Goal: Task Accomplishment & Management: Manage account settings

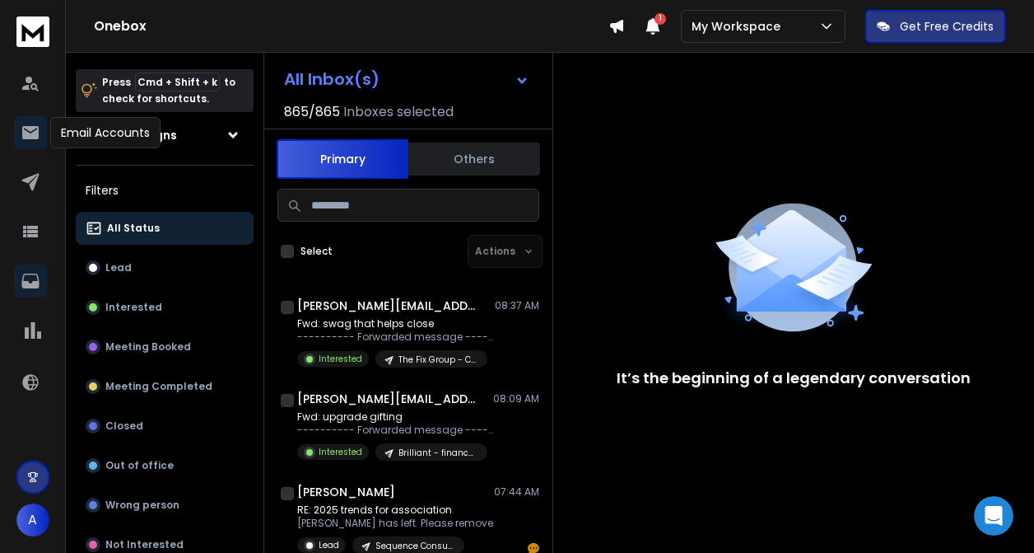
click at [32, 138] on icon at bounding box center [30, 132] width 16 height 13
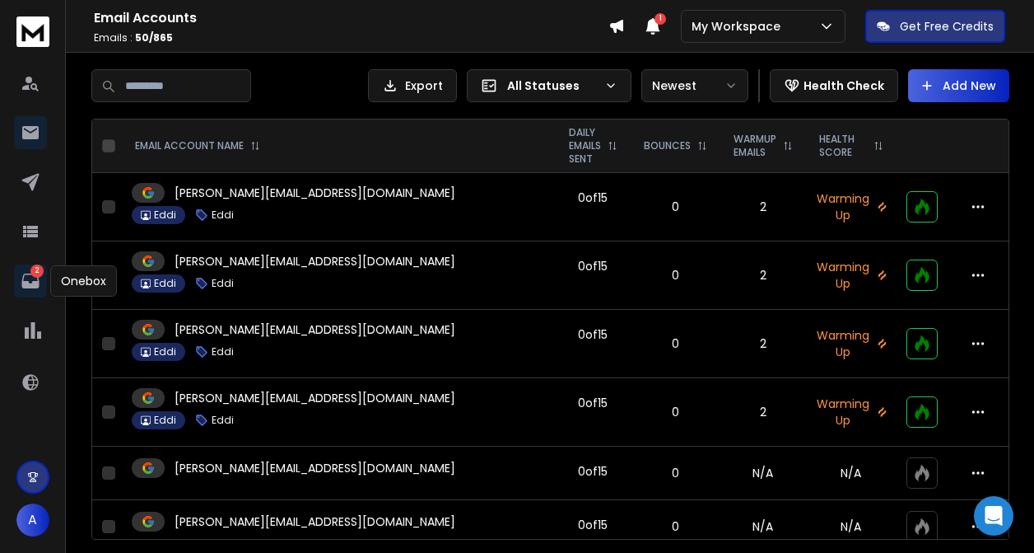
click at [34, 277] on p "2" at bounding box center [36, 270] width 13 height 13
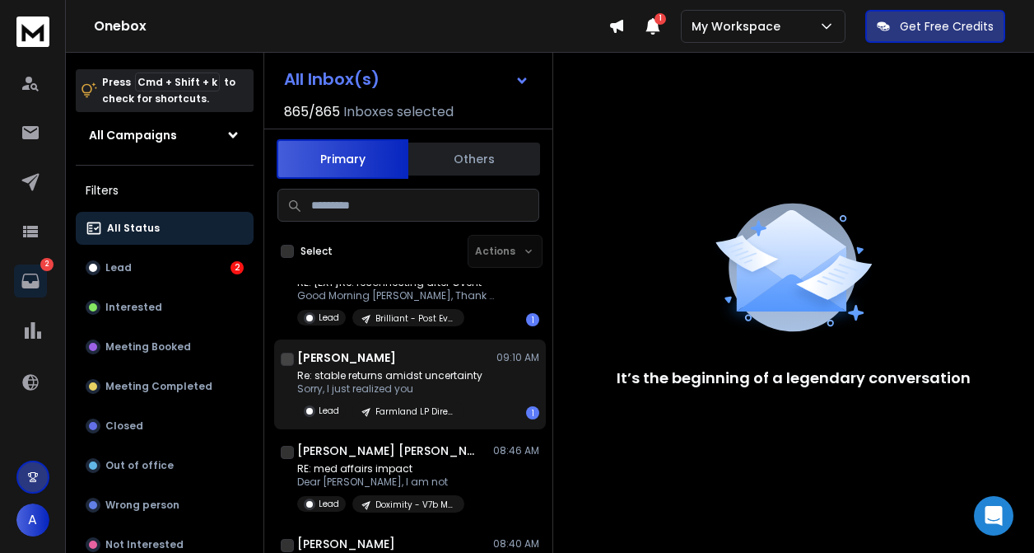
scroll to position [45, 0]
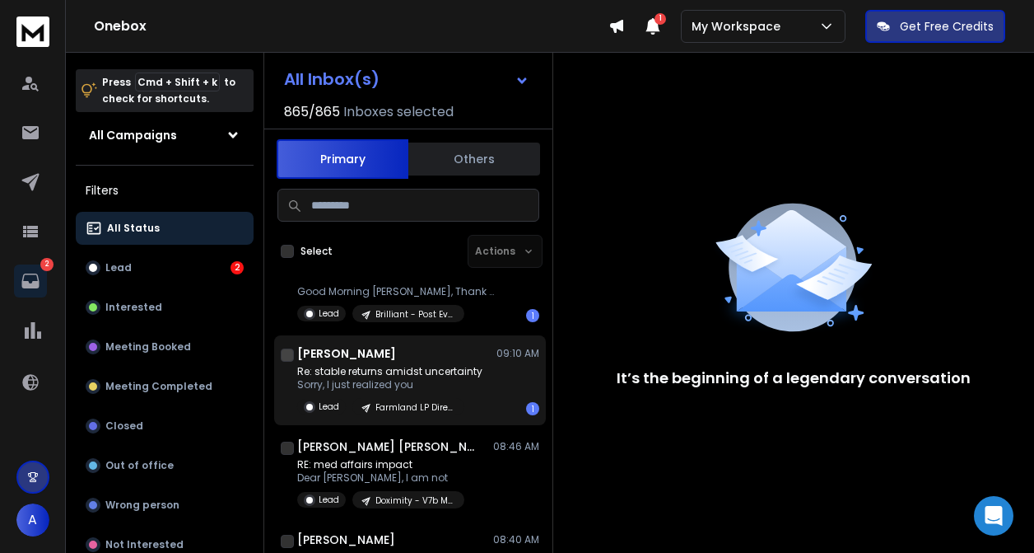
click at [477, 374] on p "Re: stable returns amidst uncertainty" at bounding box center [389, 371] width 185 height 13
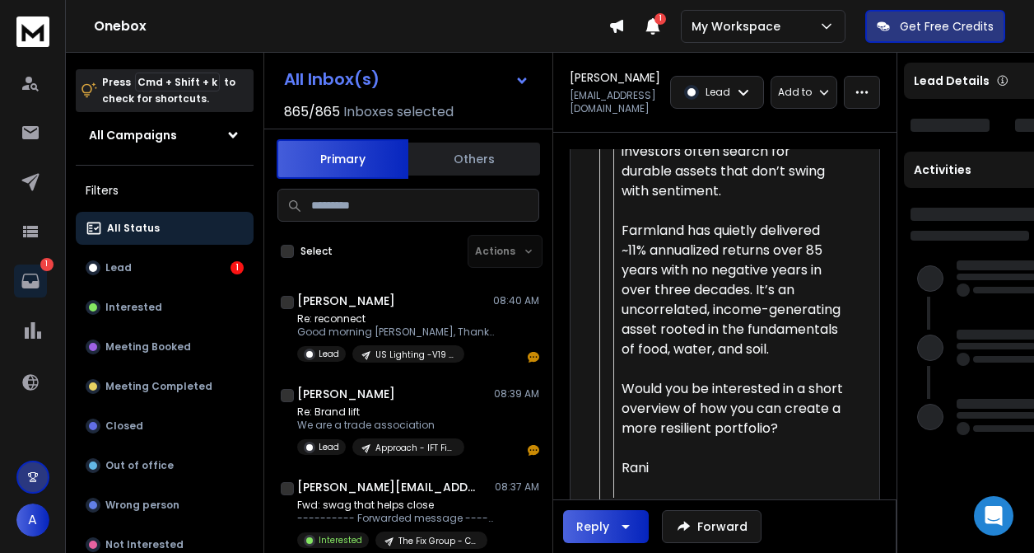
scroll to position [976, 0]
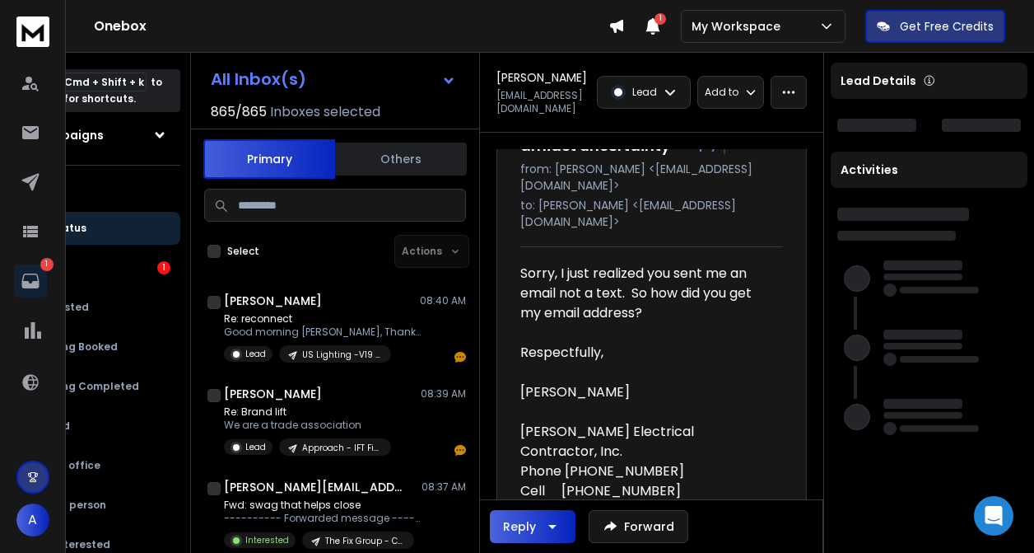
scroll to position [91, 0]
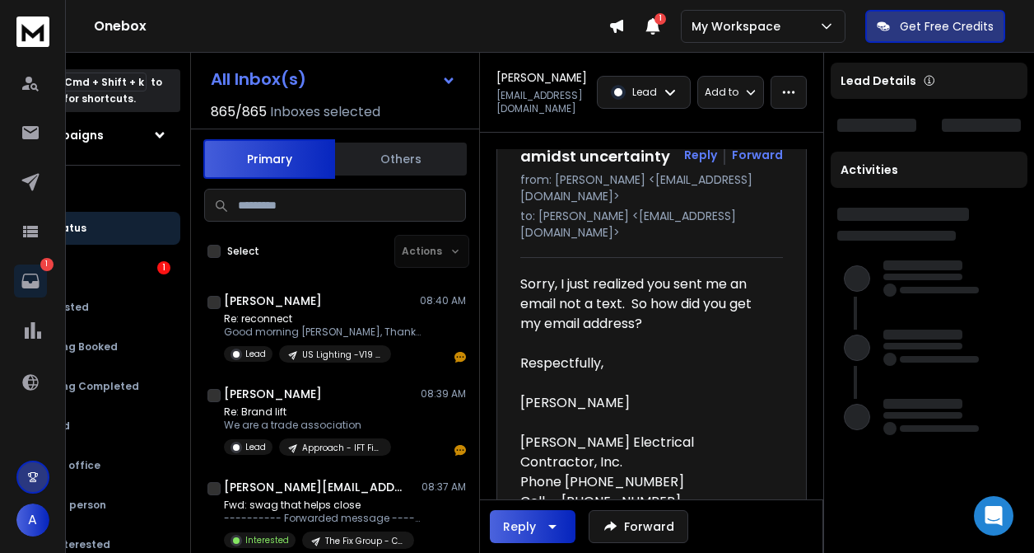
drag, startPoint x: 601, startPoint y: 189, endPoint x: 707, endPoint y: 185, distance: 105.5
click at [707, 208] on p "to: Rani Ramchandani <rani.r@yourfarmlandlp.com>" at bounding box center [651, 224] width 263 height 33
drag, startPoint x: 763, startPoint y: 188, endPoint x: 668, endPoint y: 189, distance: 94.7
click at [668, 208] on p "to: Rani Ramchandani <rani.r@yourfarmlandlp.com>" at bounding box center [651, 224] width 263 height 33
drag, startPoint x: 758, startPoint y: 164, endPoint x: 620, endPoint y: 167, distance: 138.4
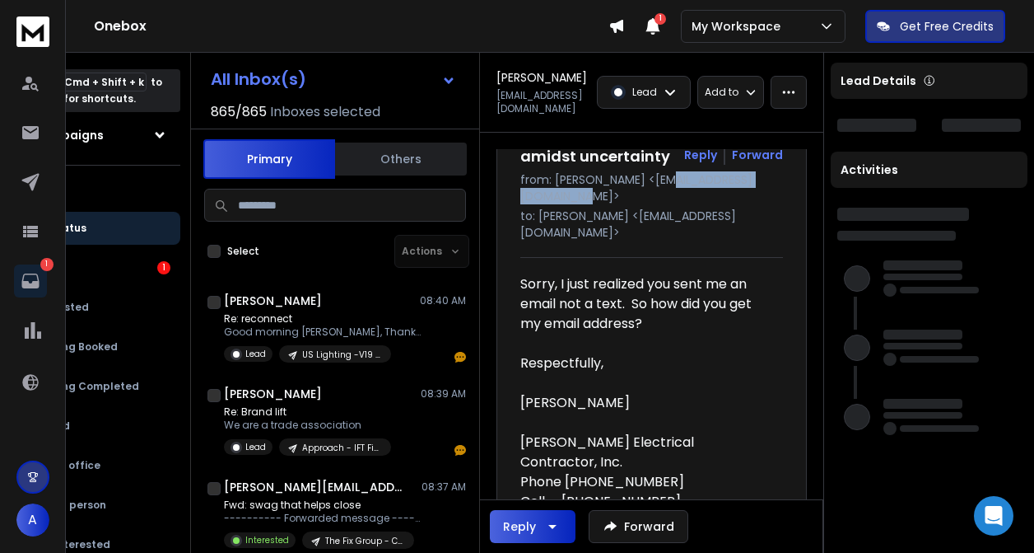
click at [620, 171] on p "from: Mark McClain <mark@mcclainelectrical.com>" at bounding box center [651, 187] width 263 height 33
copy p "@mcclainelectrical.com"
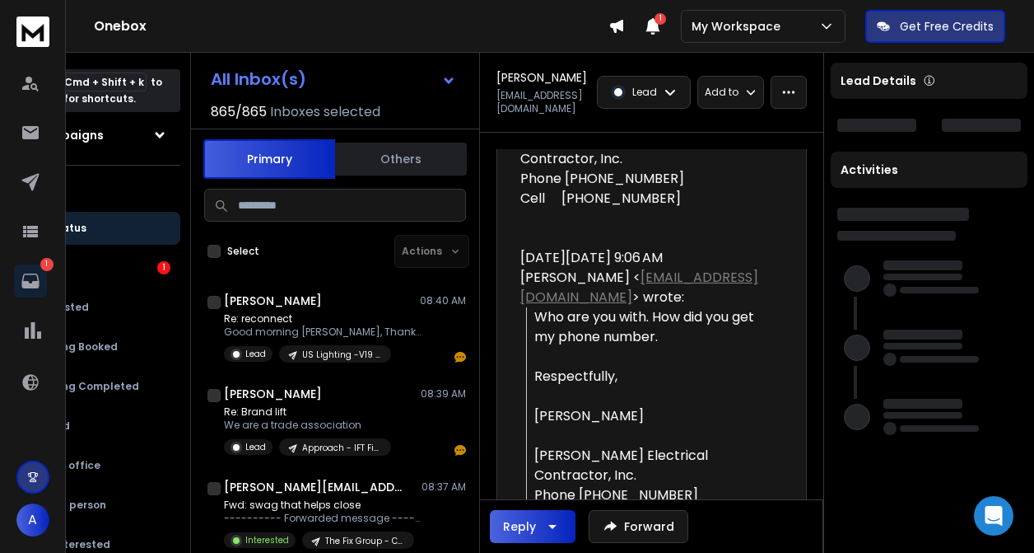
scroll to position [387, 0]
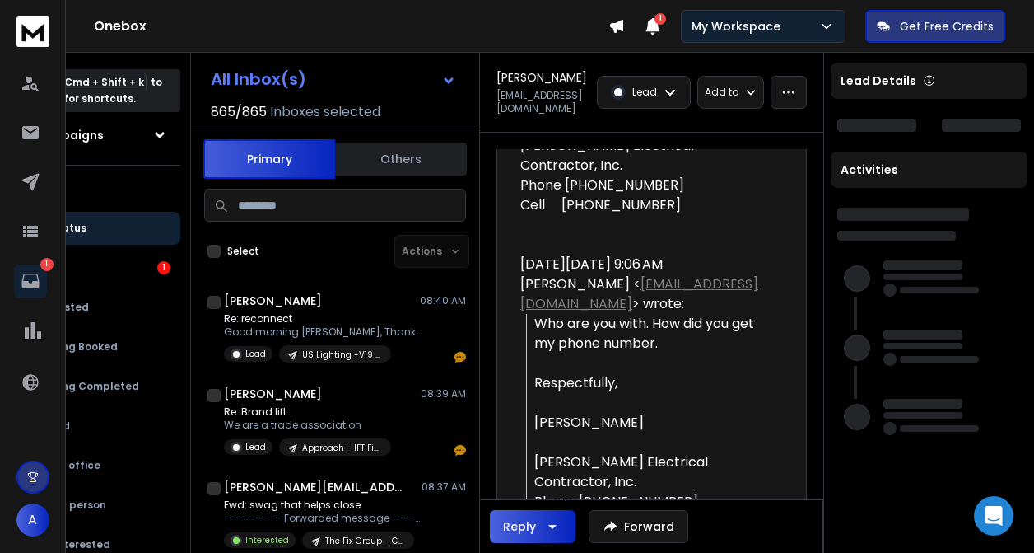
click at [806, 20] on div "My Workspace" at bounding box center [763, 26] width 143 height 16
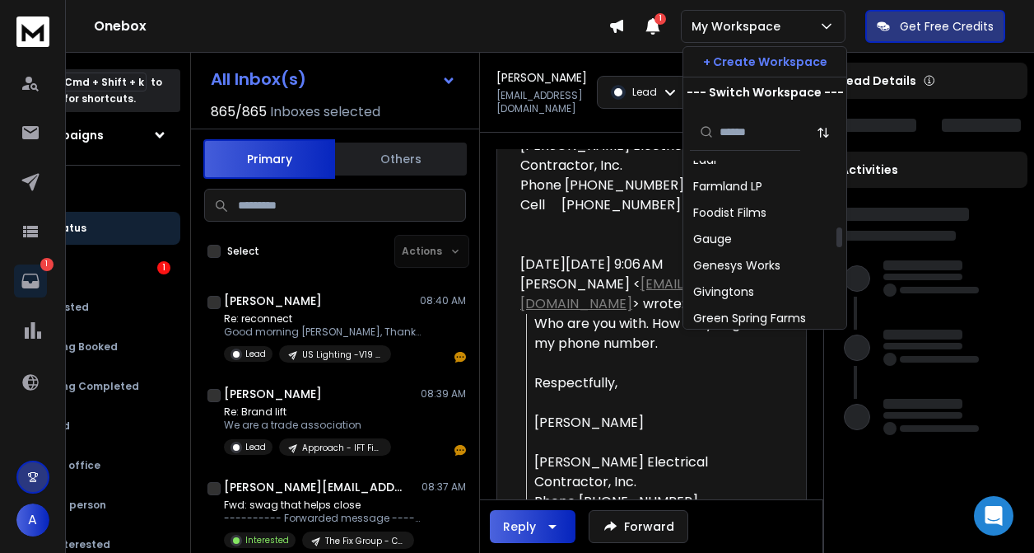
scroll to position [527, 0]
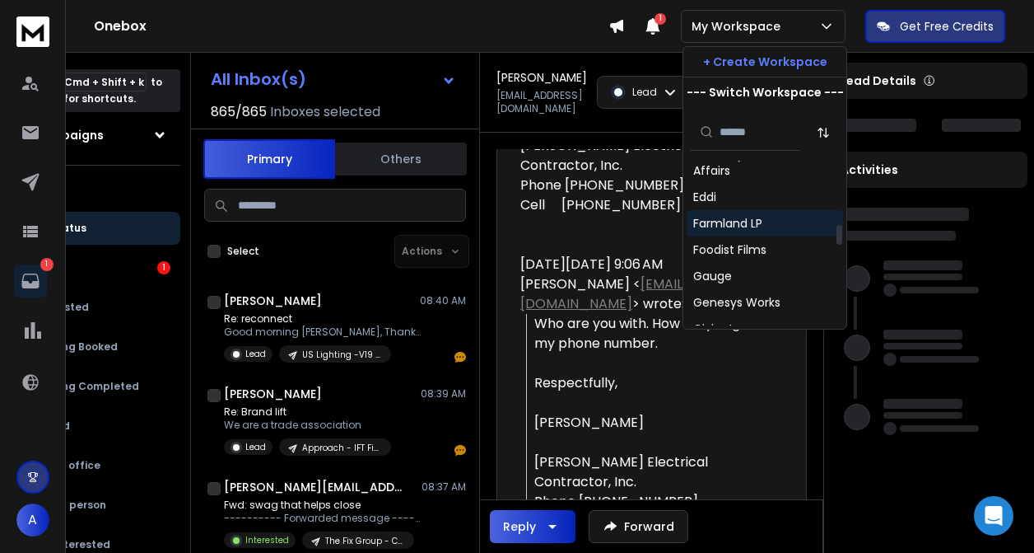
click at [727, 215] on div "Farmland LP" at bounding box center [727, 223] width 69 height 16
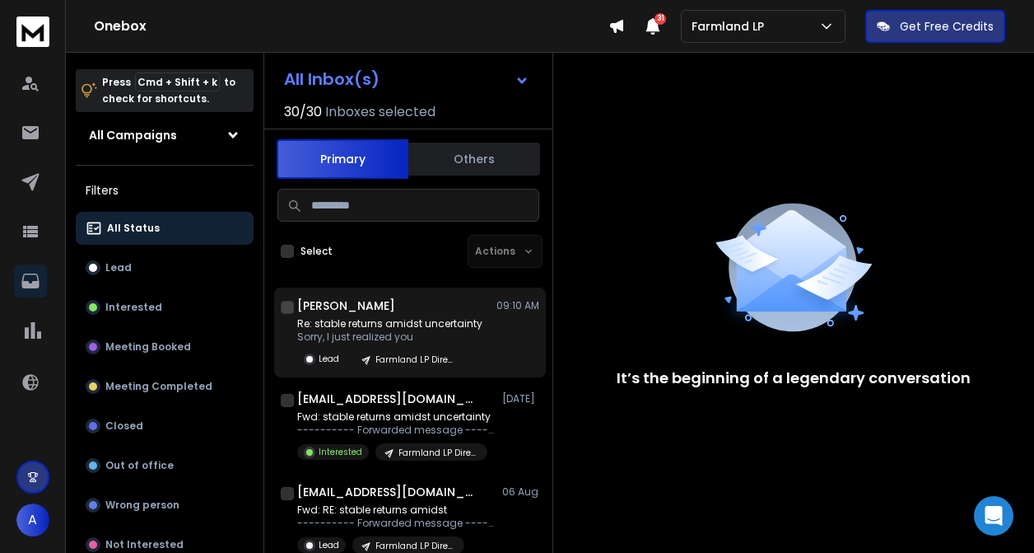
click at [407, 318] on p "Re: stable returns amidst uncertainty" at bounding box center [389, 323] width 185 height 13
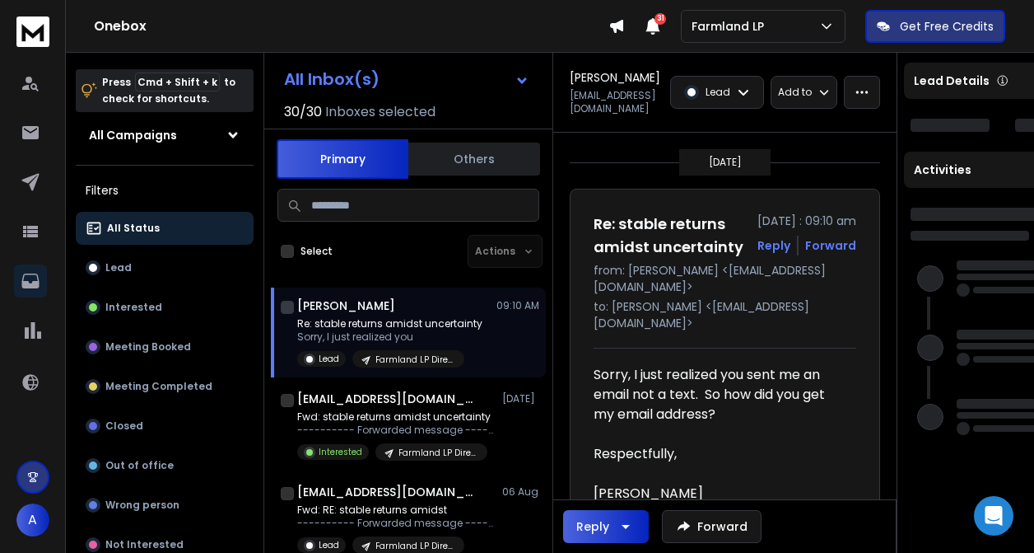
click at [870, 86] on icon "button" at bounding box center [862, 92] width 15 height 15
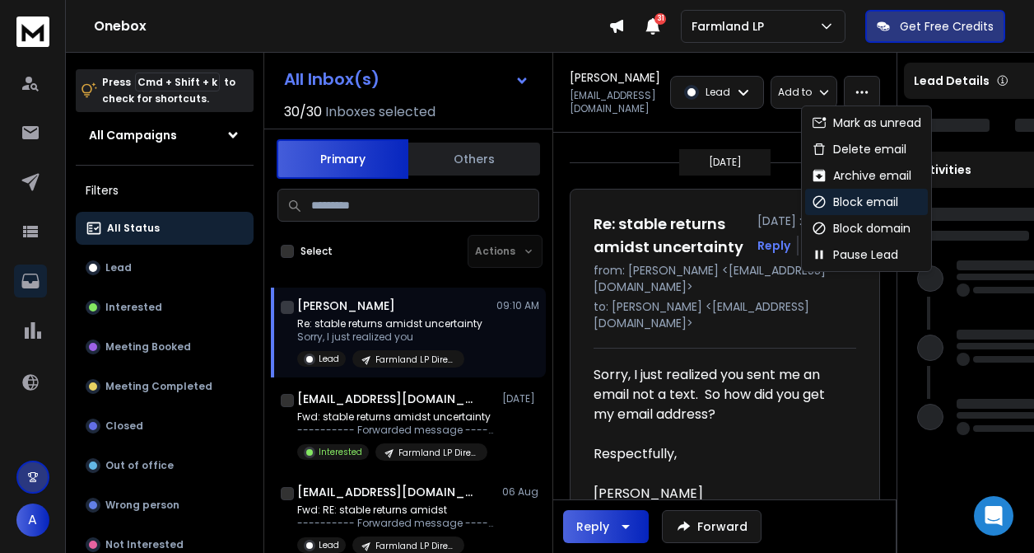
click at [892, 206] on div "Block email" at bounding box center [855, 202] width 86 height 16
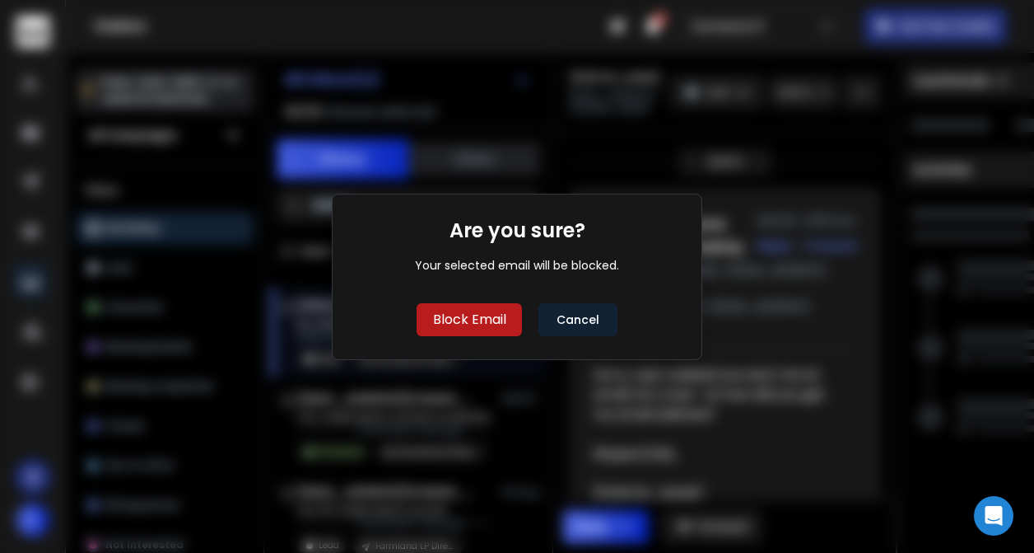
click at [464, 316] on button "Block Email" at bounding box center [469, 319] width 105 height 33
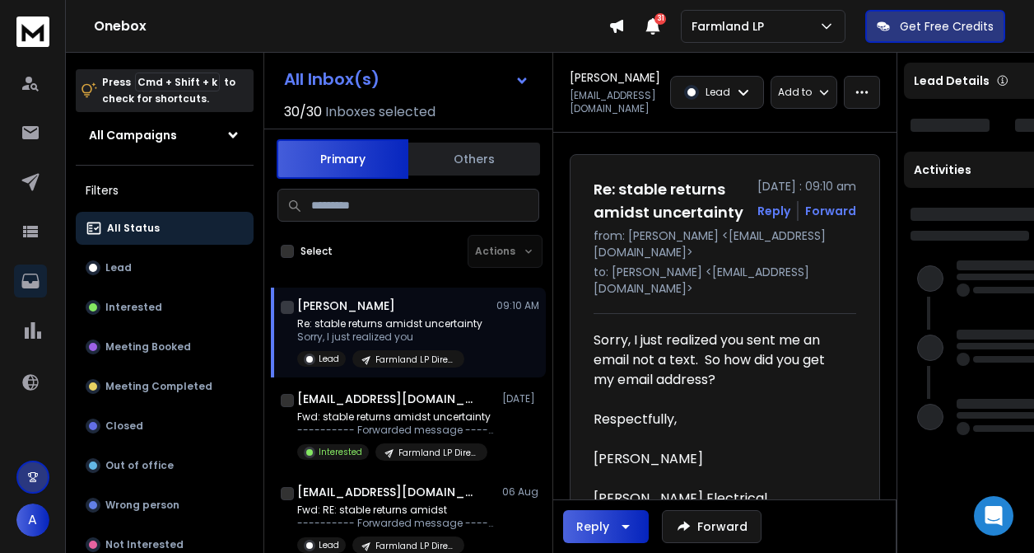
scroll to position [27, 0]
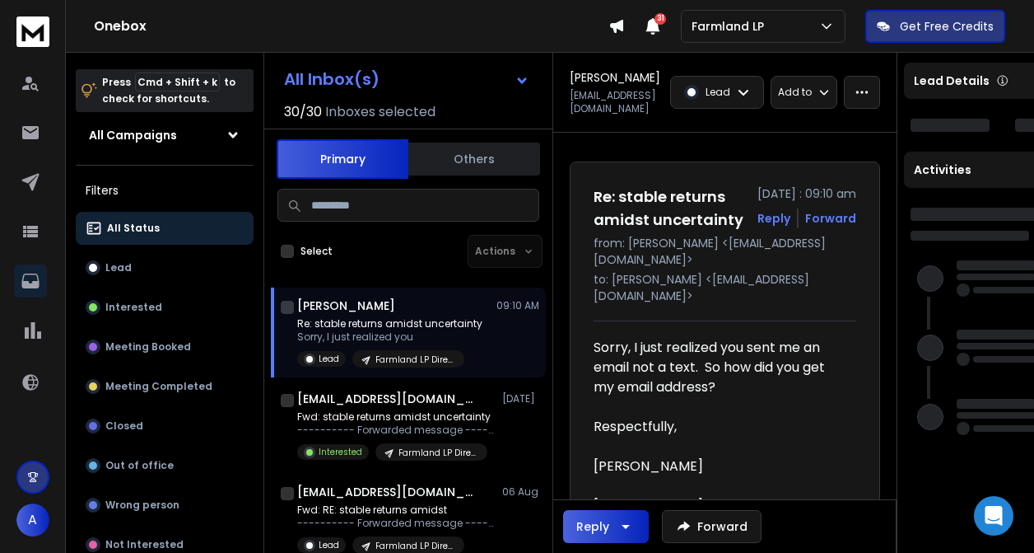
click at [880, 95] on button "button" at bounding box center [862, 92] width 36 height 33
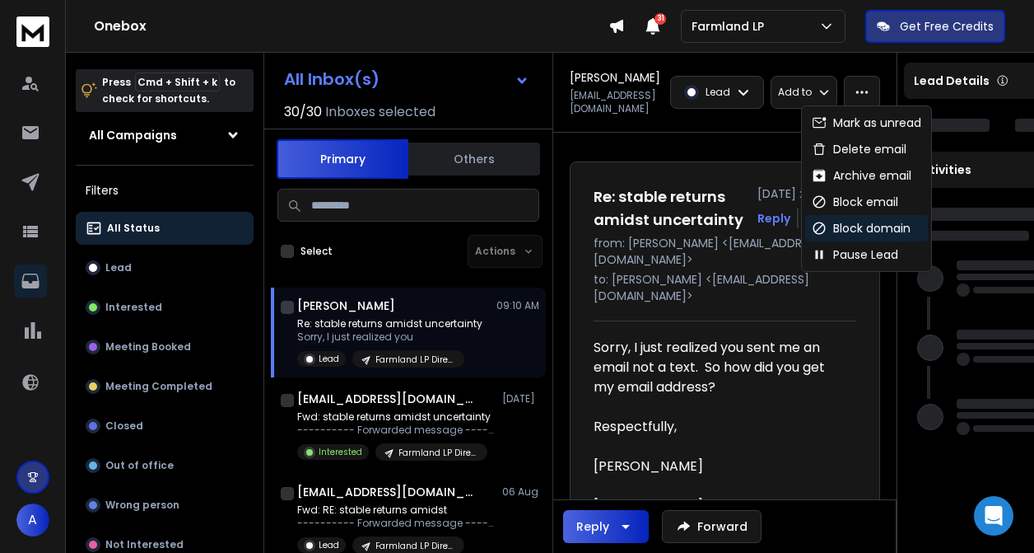
click at [868, 226] on div "Block domain" at bounding box center [861, 228] width 99 height 16
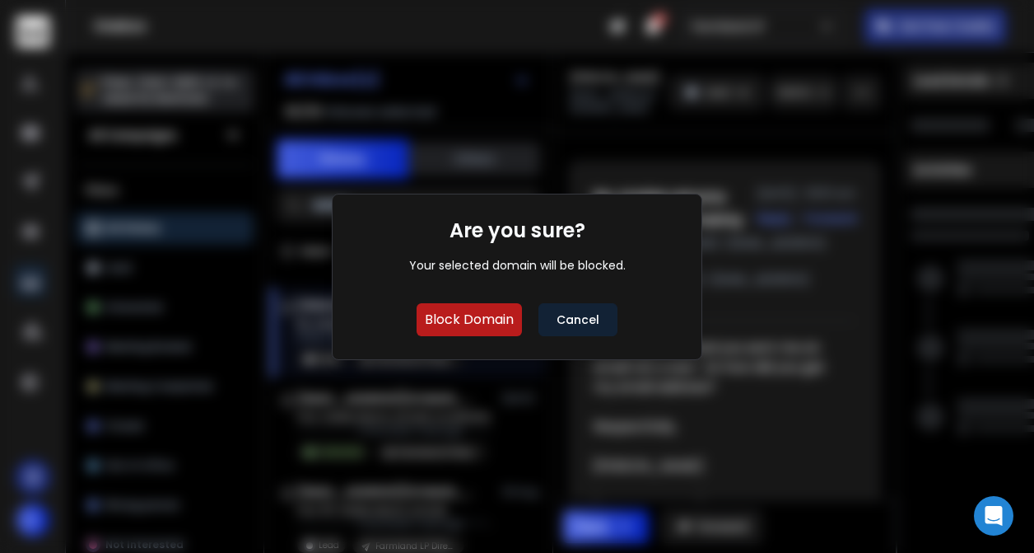
click at [487, 330] on button "Block Domain" at bounding box center [469, 319] width 105 height 33
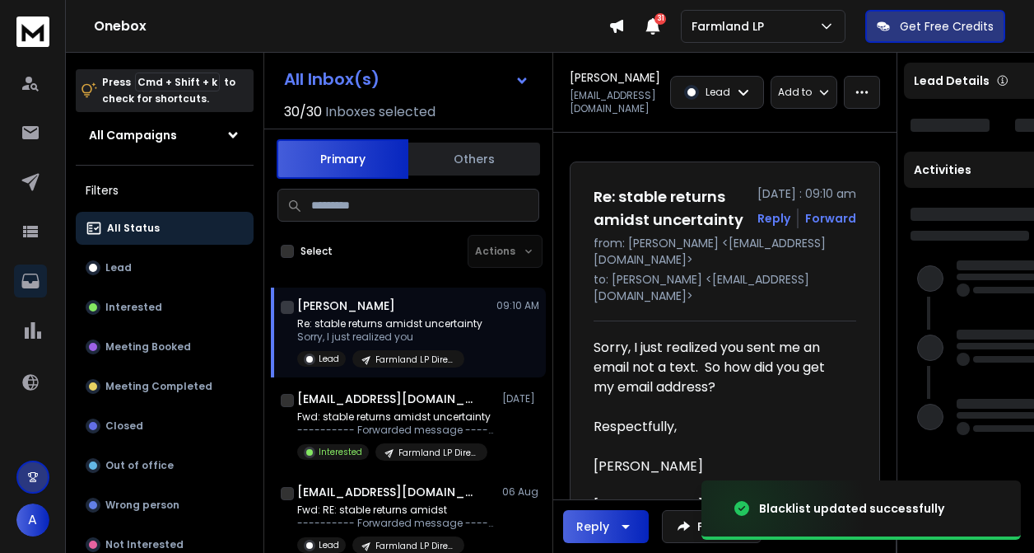
click at [750, 86] on icon at bounding box center [743, 92] width 13 height 13
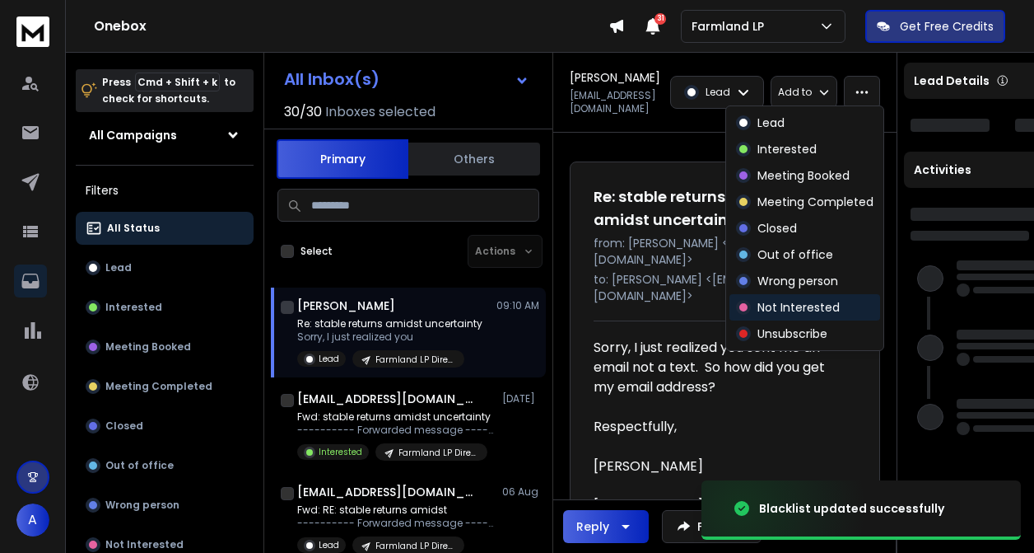
click at [794, 309] on p "Not Interested" at bounding box center [799, 307] width 82 height 16
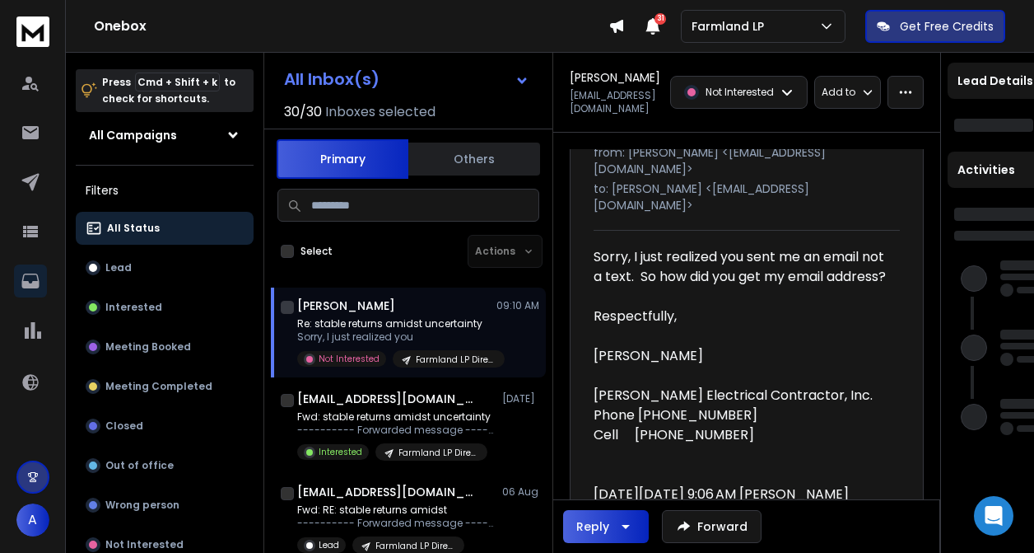
scroll to position [124, 0]
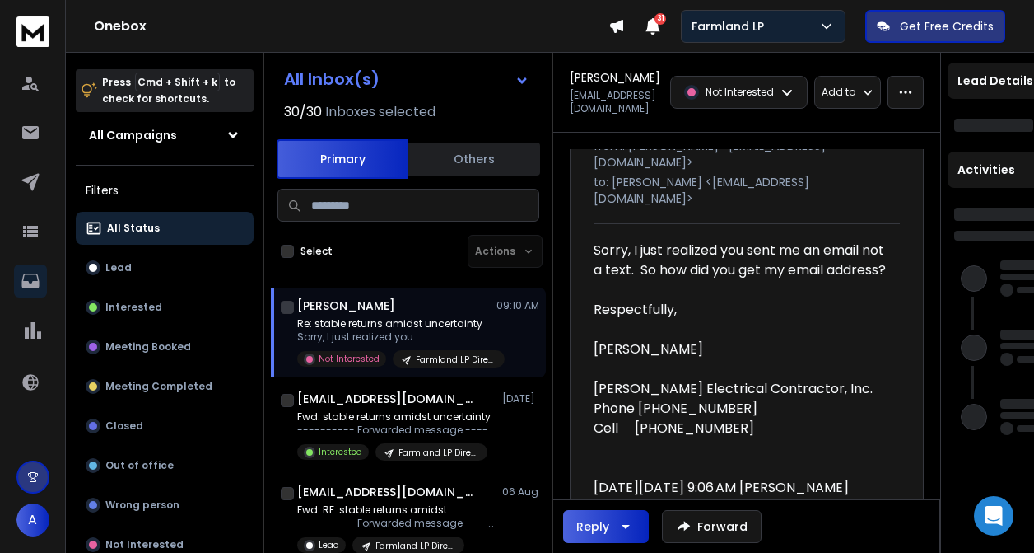
click at [804, 30] on div "Farmland LP" at bounding box center [763, 26] width 143 height 16
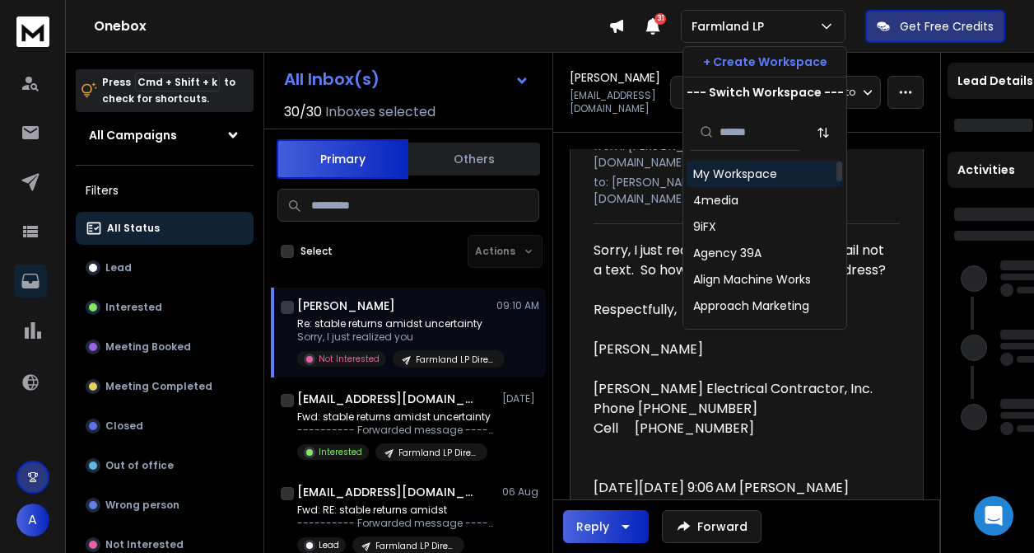
click at [752, 168] on div "My Workspace" at bounding box center [735, 174] width 84 height 16
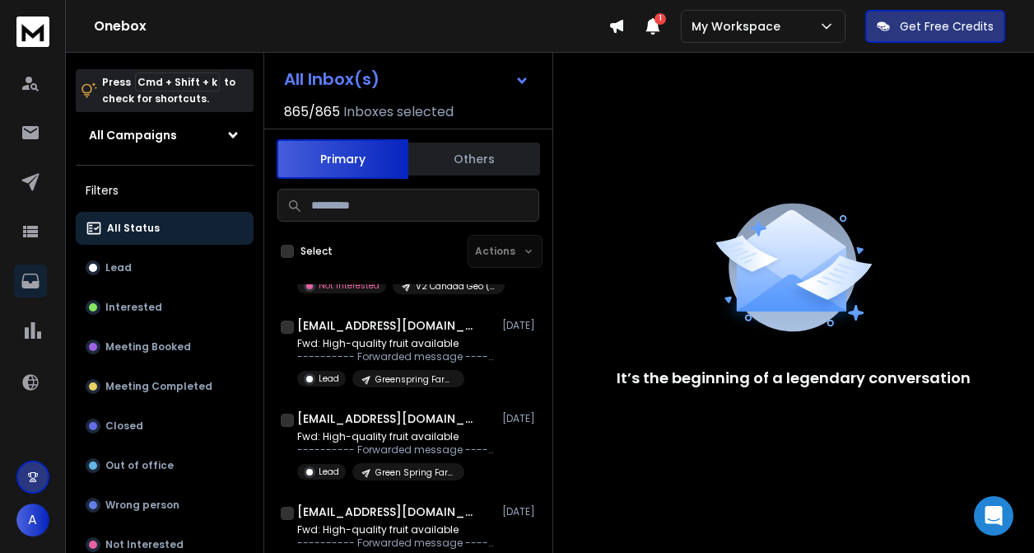
scroll to position [1282, 0]
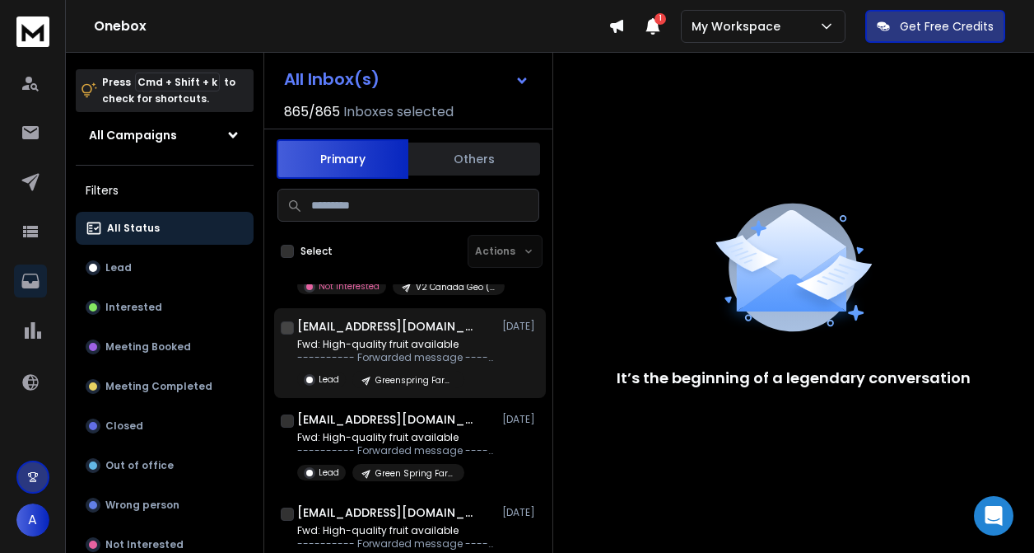
click at [416, 347] on p "Fwd: High-quality fruit available" at bounding box center [396, 344] width 198 height 13
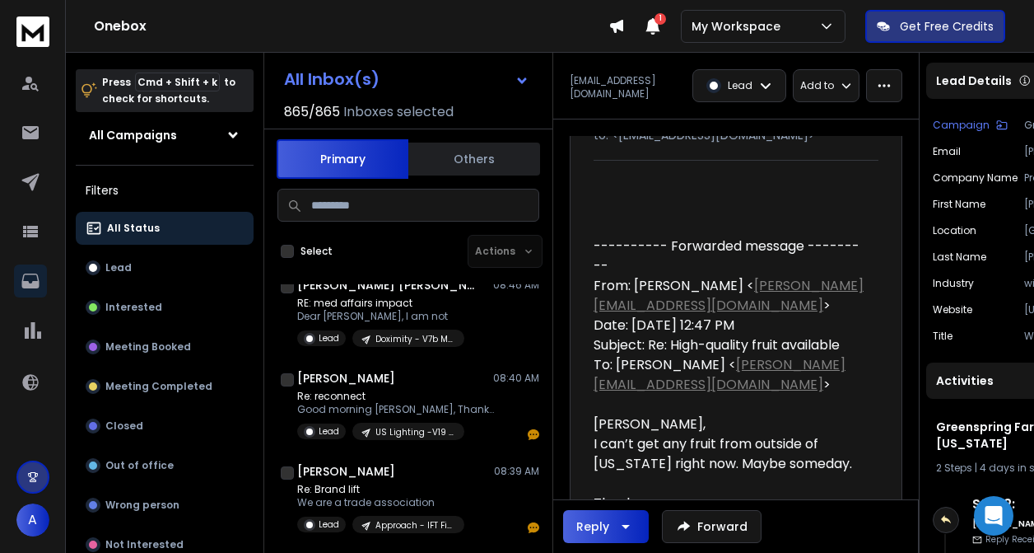
scroll to position [0, 0]
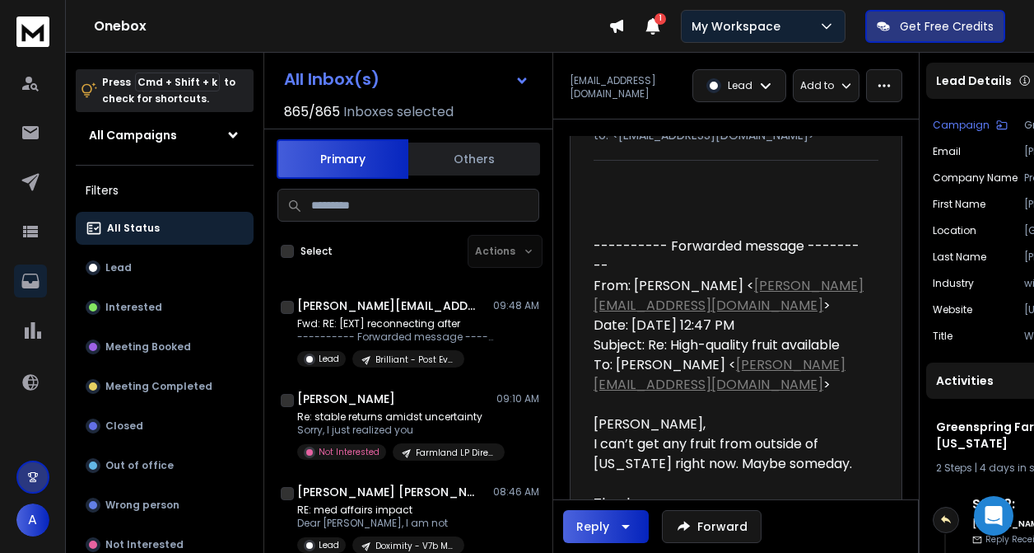
click at [763, 19] on p "My Workspace" at bounding box center [740, 26] width 96 height 16
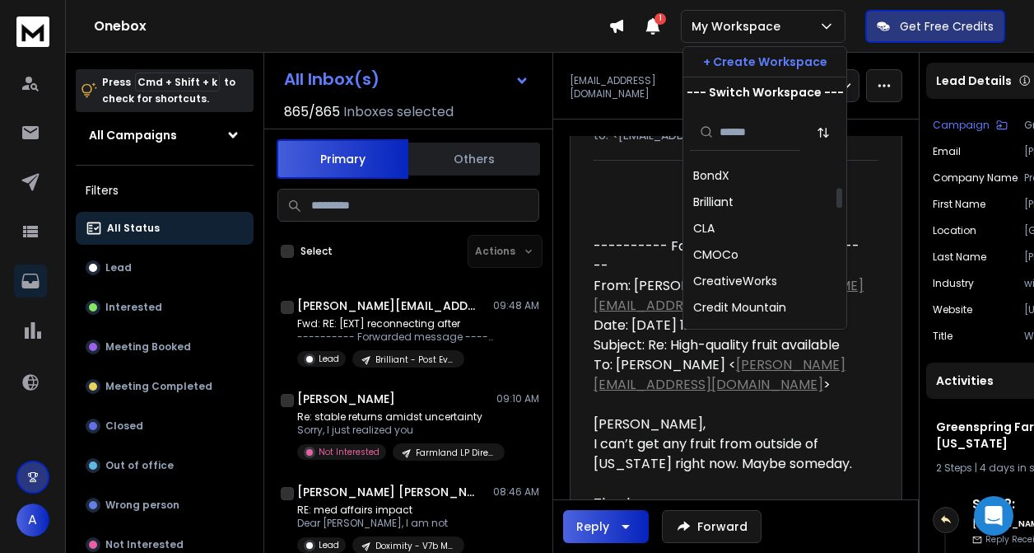
scroll to position [246, 0]
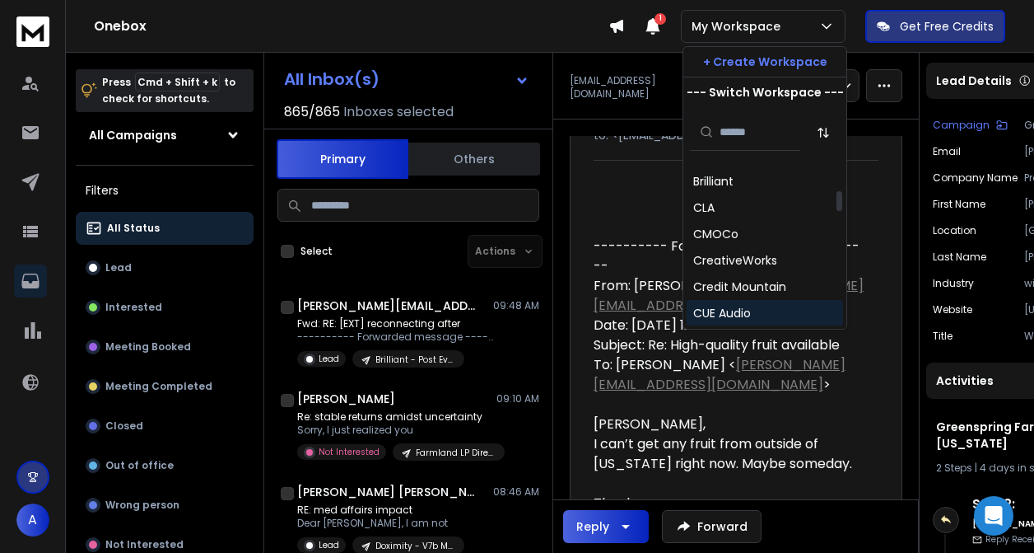
click at [741, 305] on div "CUE Audio" at bounding box center [722, 313] width 58 height 16
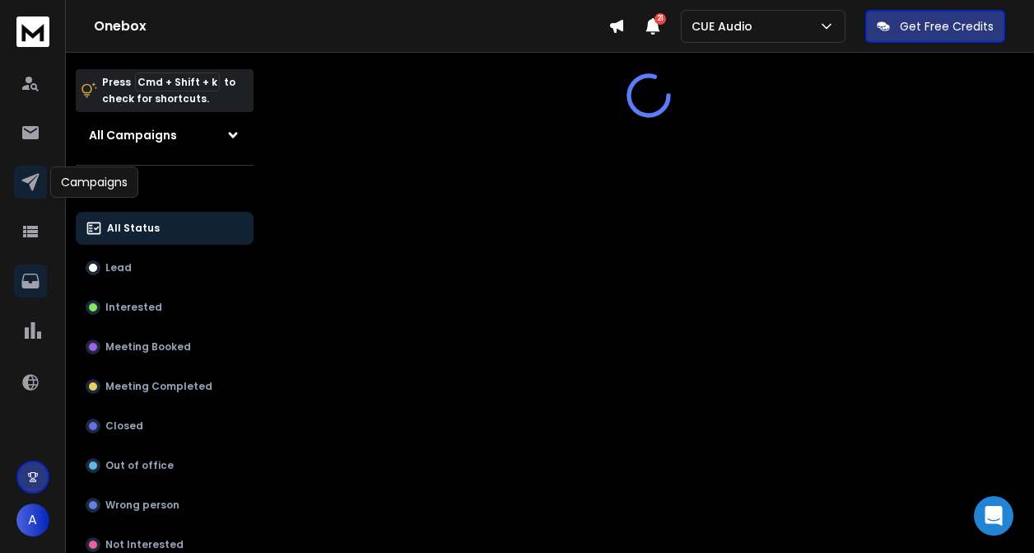
click at [30, 180] on icon at bounding box center [31, 182] width 20 height 20
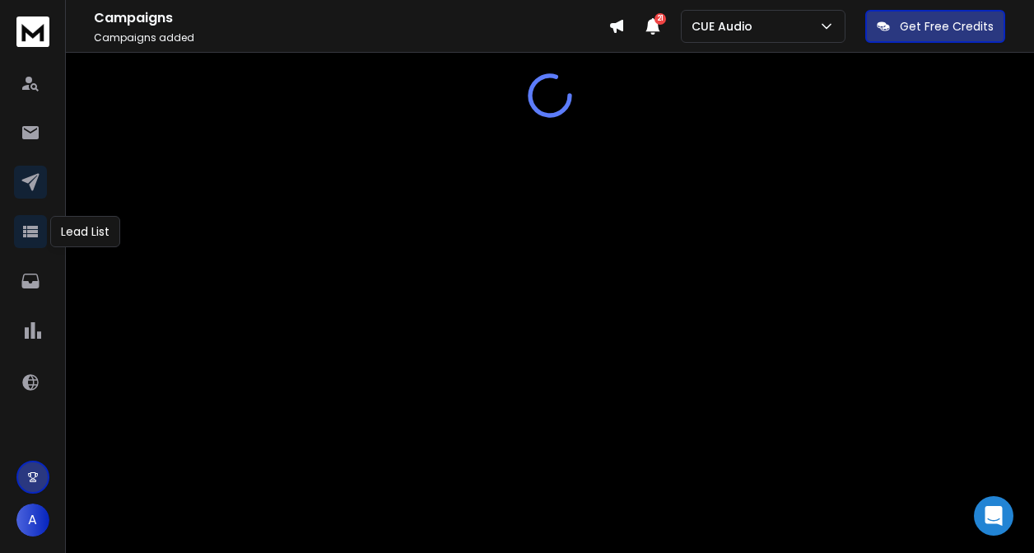
click at [36, 229] on icon at bounding box center [31, 232] width 20 height 20
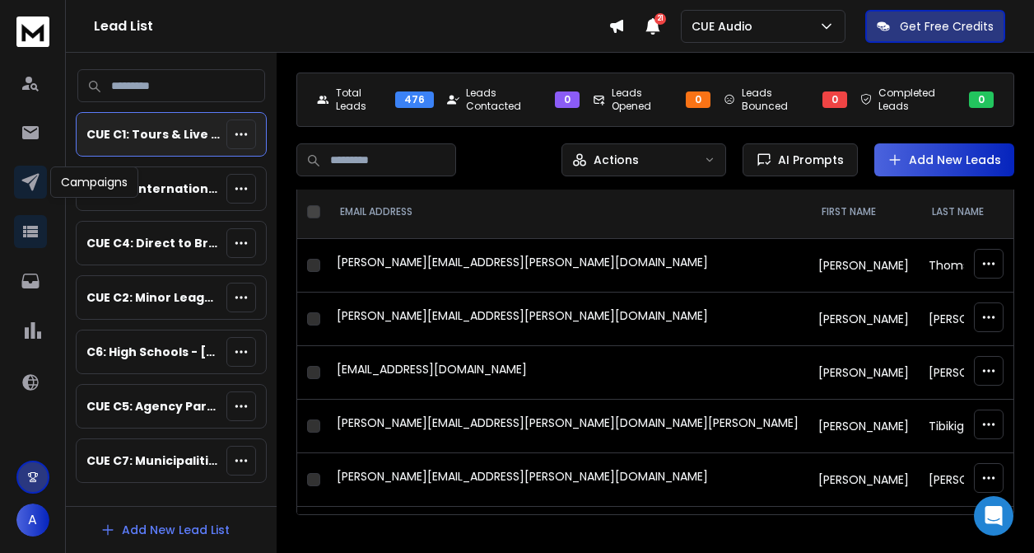
click at [34, 180] on icon at bounding box center [29, 181] width 17 height 17
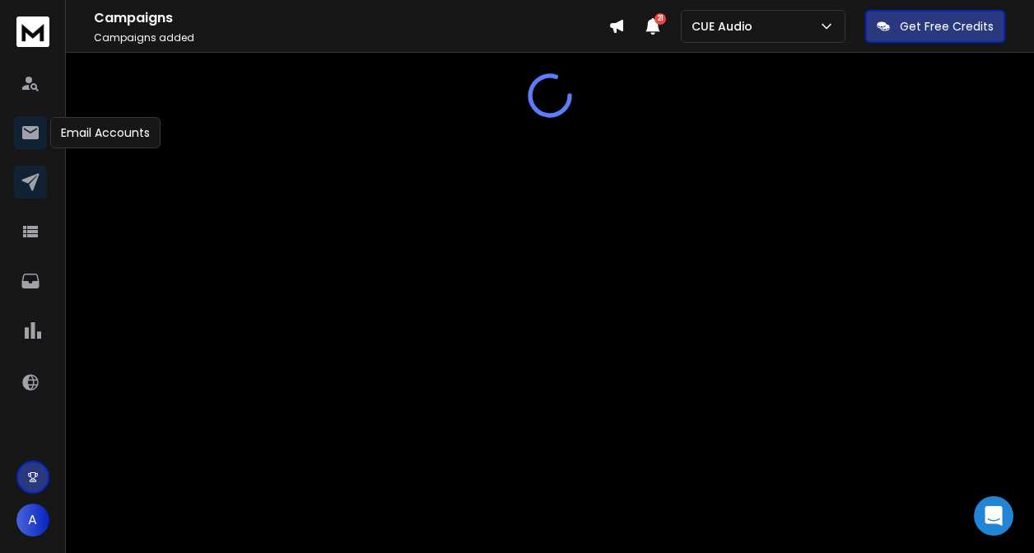
click at [30, 134] on icon at bounding box center [30, 132] width 16 height 13
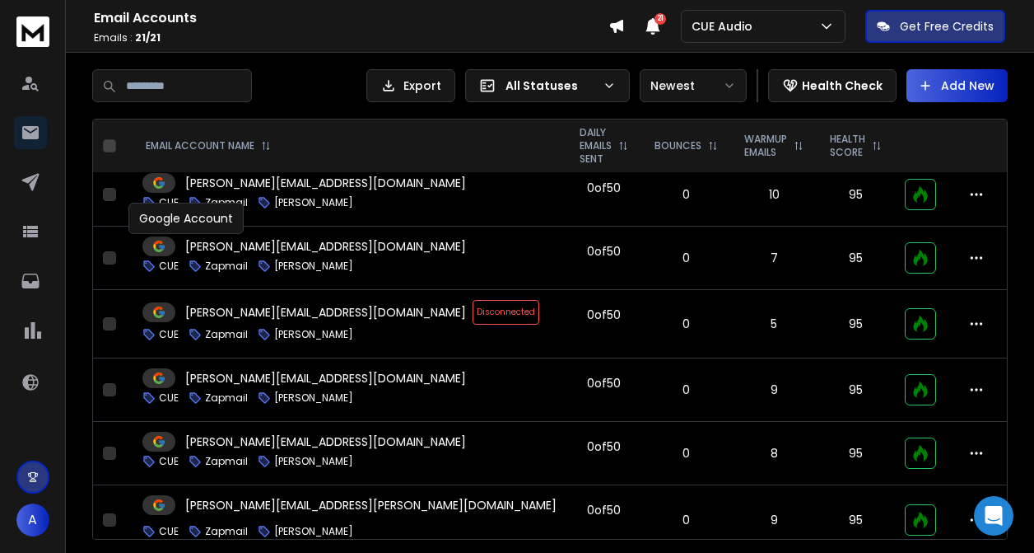
scroll to position [1138, 0]
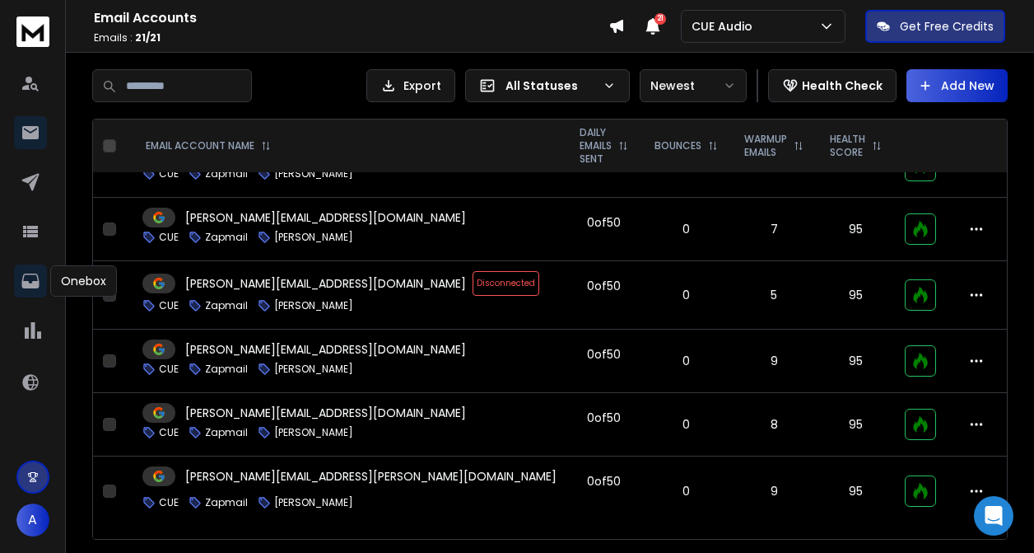
click at [36, 273] on icon at bounding box center [31, 281] width 20 height 20
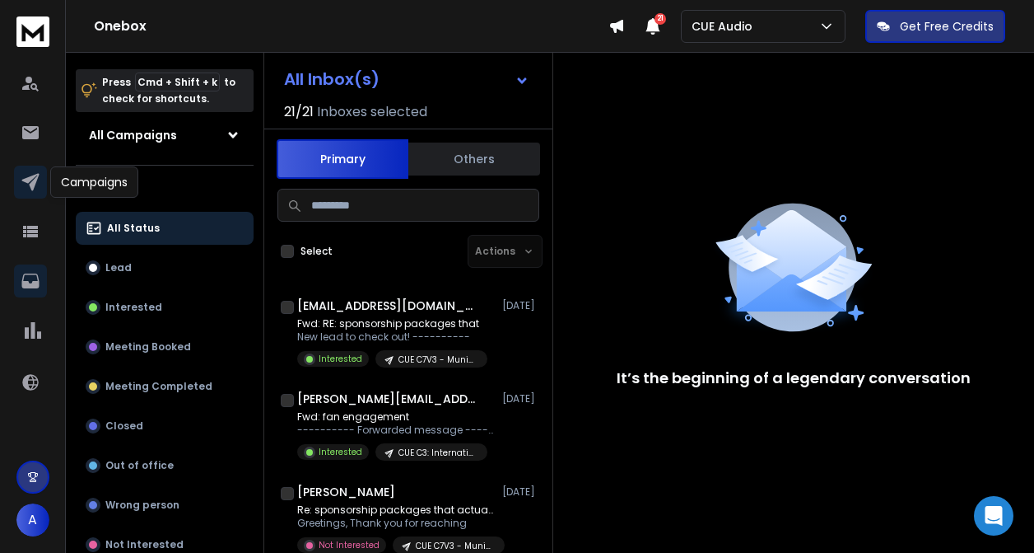
click at [24, 175] on icon at bounding box center [31, 182] width 20 height 20
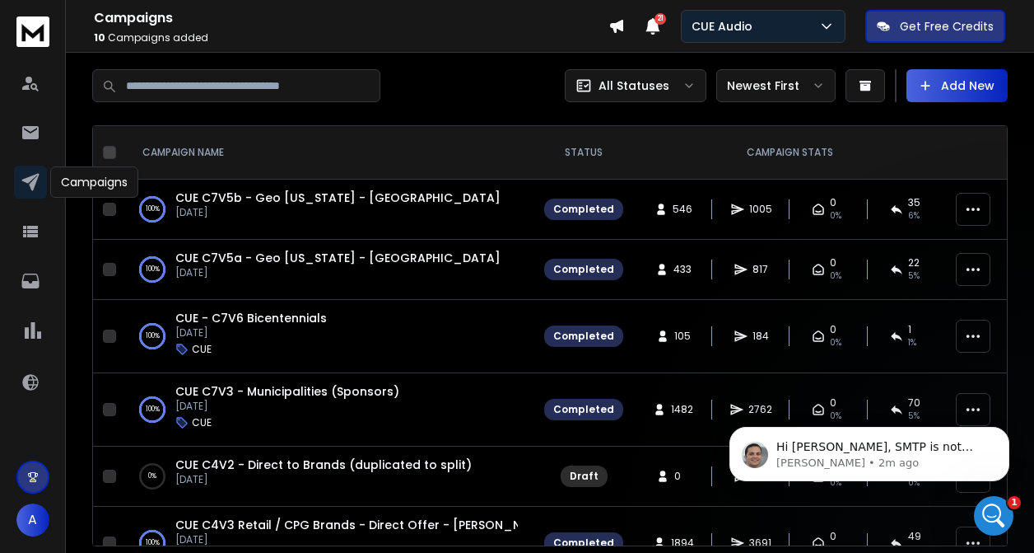
click at [818, 18] on div "CUE Audio" at bounding box center [763, 26] width 143 height 16
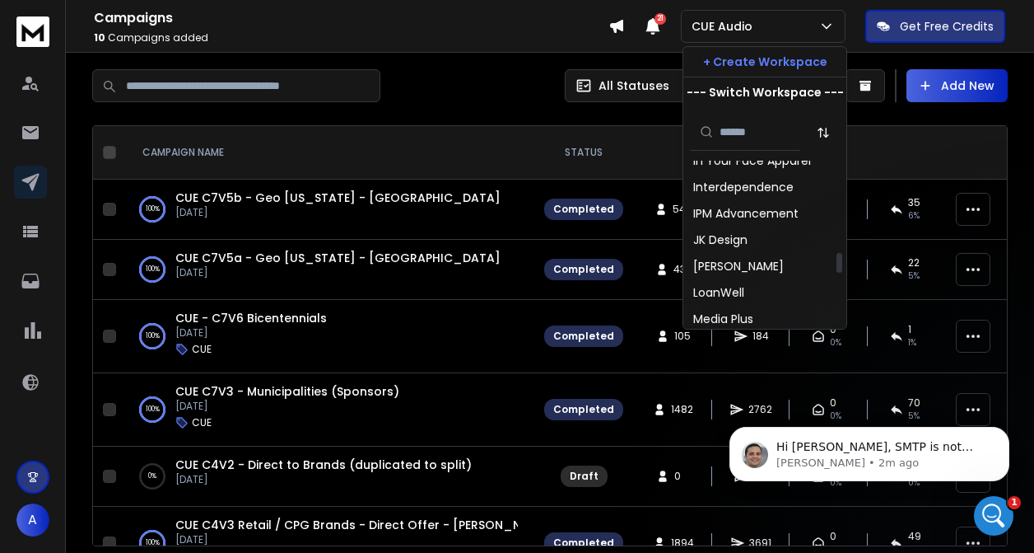
scroll to position [725, 0]
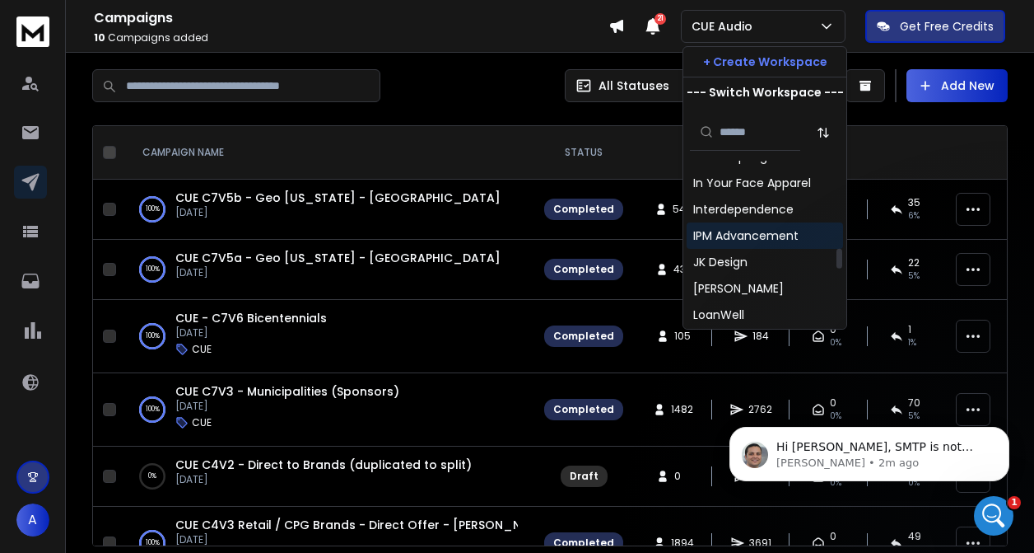
click at [741, 227] on div "IPM Advancement" at bounding box center [745, 235] width 105 height 16
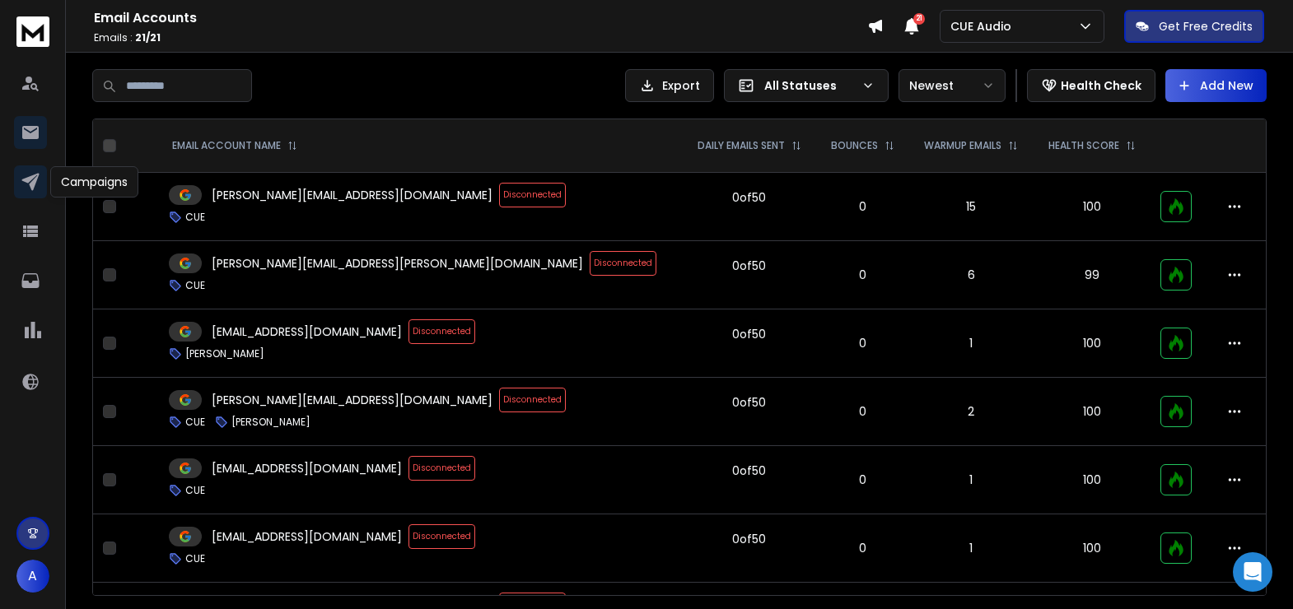
click at [25, 184] on icon at bounding box center [31, 182] width 20 height 20
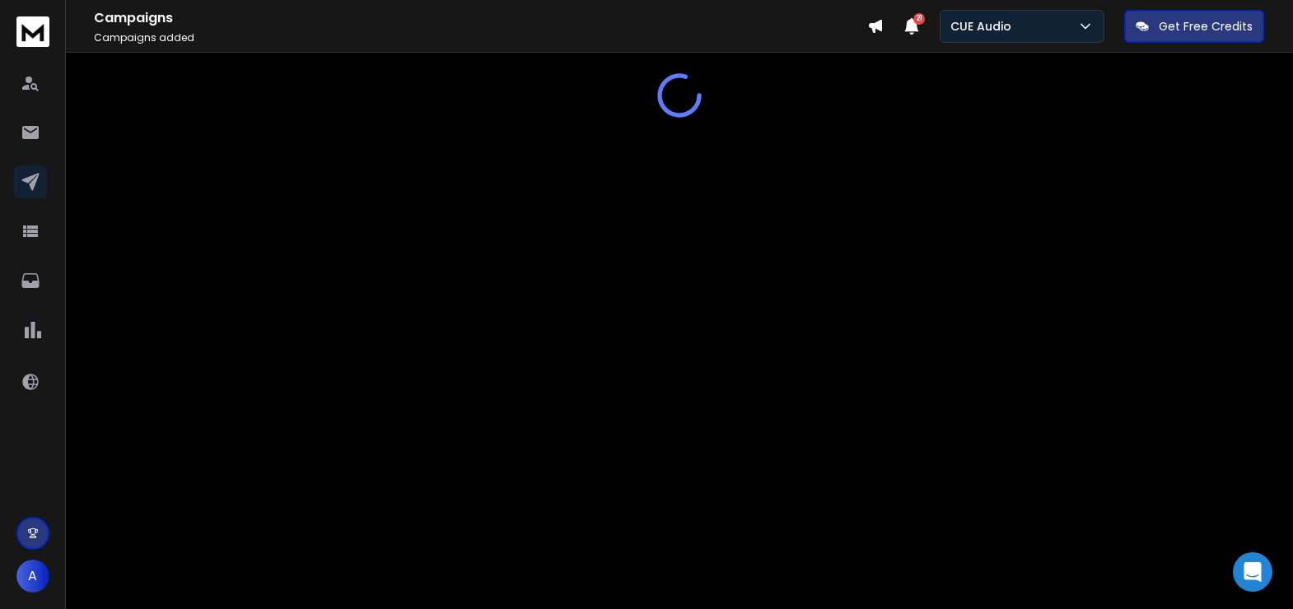
click at [1078, 32] on icon "button" at bounding box center [1085, 26] width 16 height 16
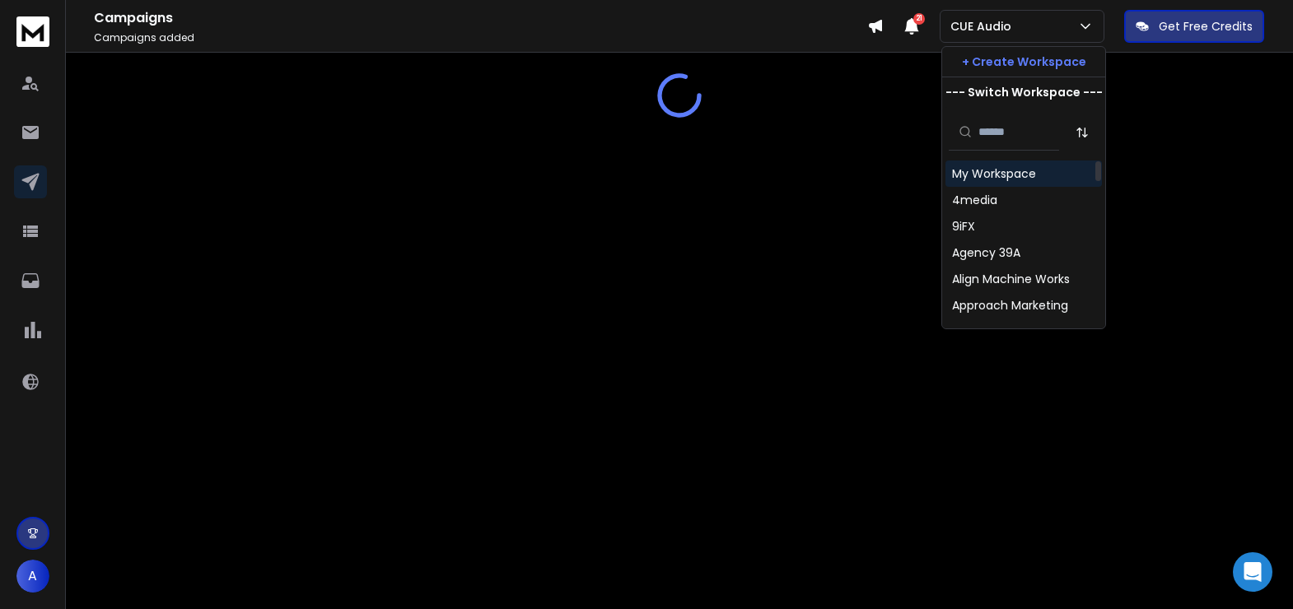
click at [1015, 172] on div "My Workspace" at bounding box center [994, 174] width 84 height 16
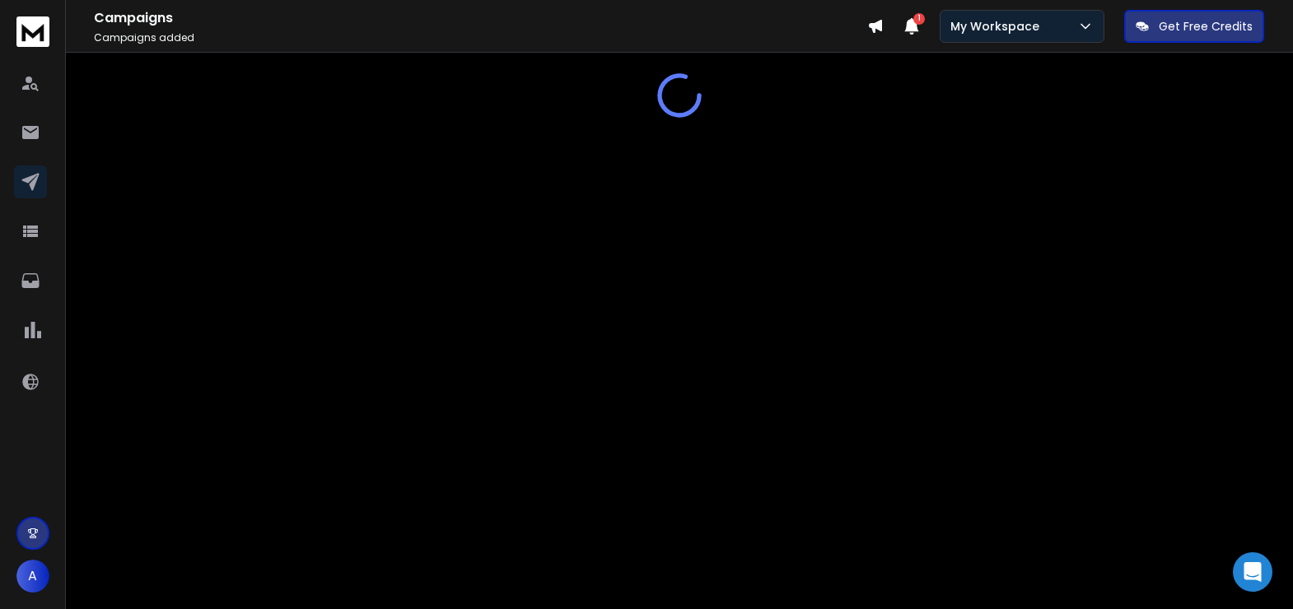
click at [1035, 21] on p "My Workspace" at bounding box center [998, 26] width 96 height 16
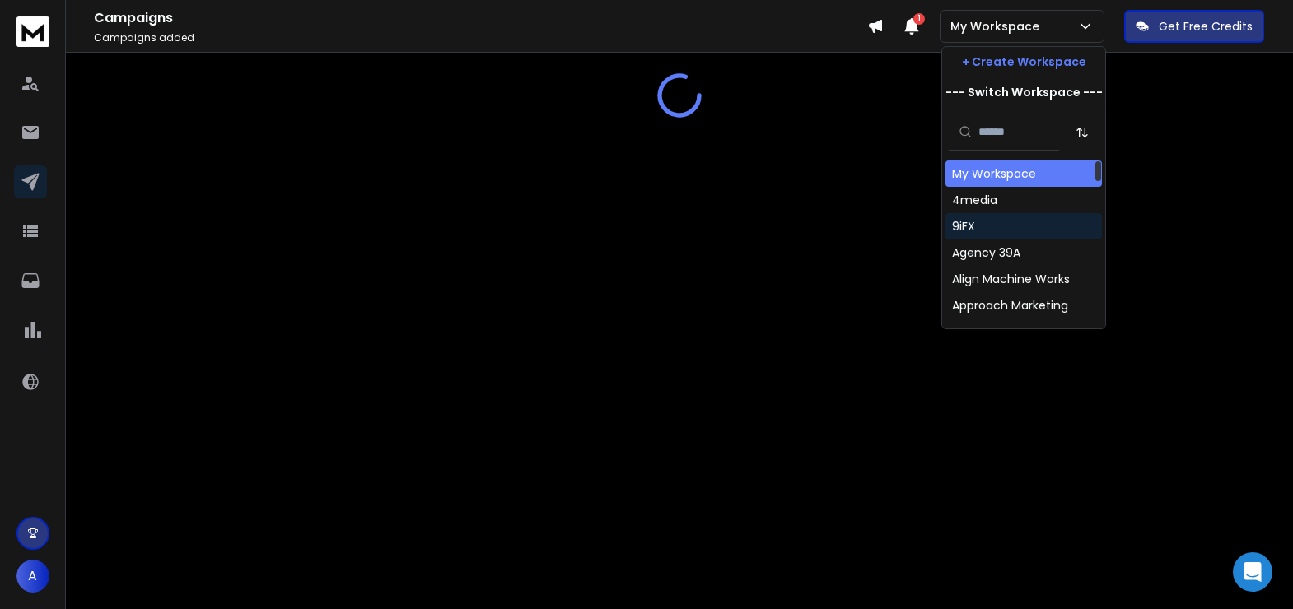
click at [994, 236] on div "9iFX" at bounding box center [1023, 226] width 156 height 26
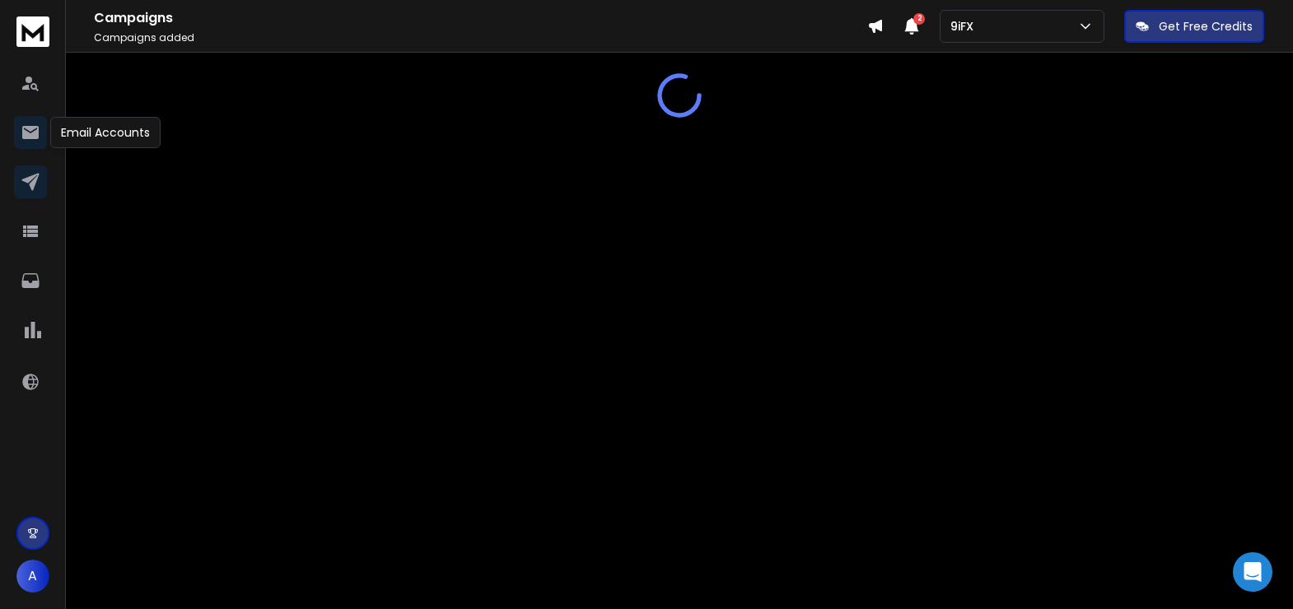
click at [25, 120] on link at bounding box center [30, 132] width 33 height 33
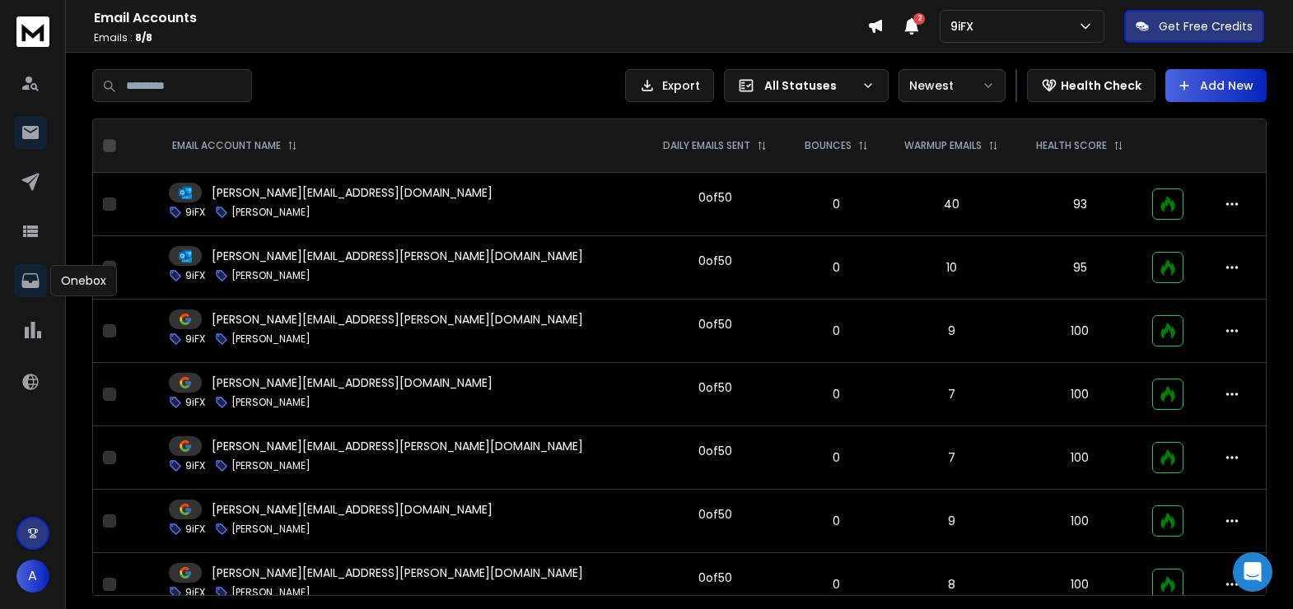
click at [32, 278] on icon at bounding box center [31, 281] width 20 height 20
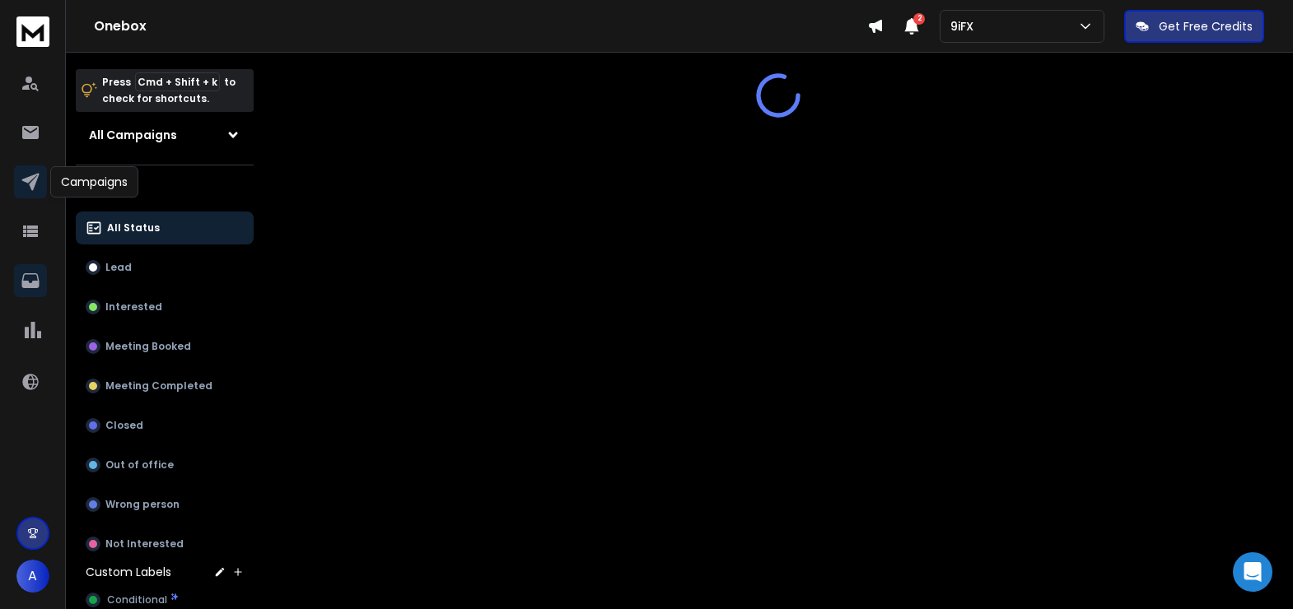
click at [28, 180] on icon at bounding box center [29, 181] width 17 height 17
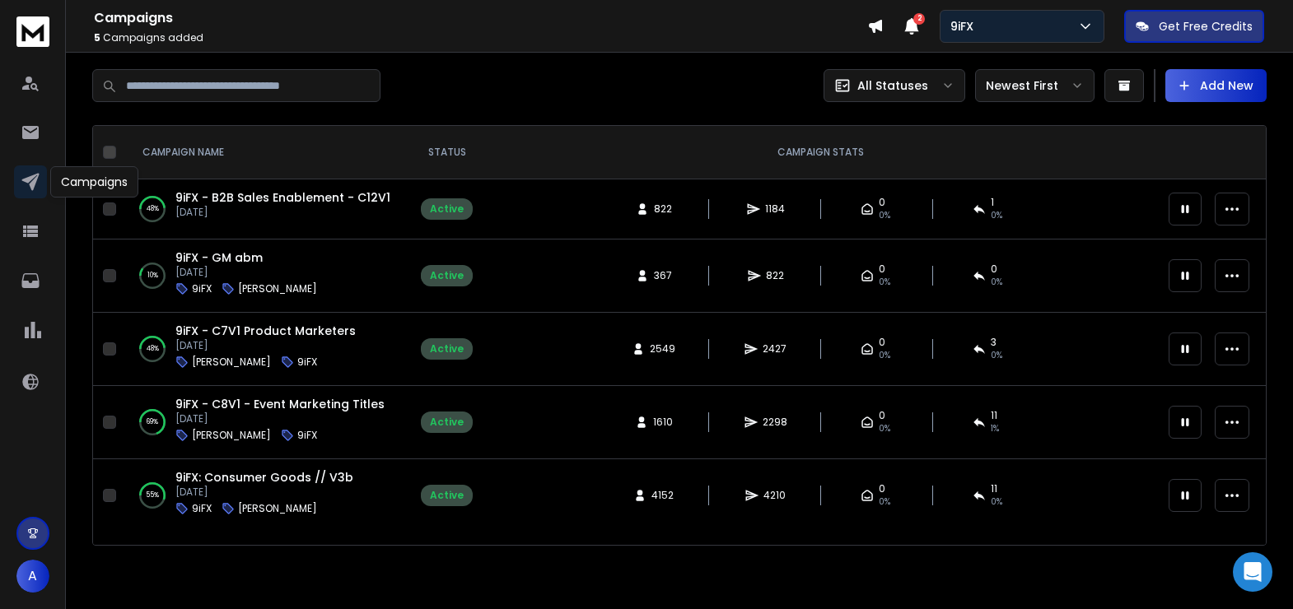
click at [1034, 29] on div "9iFX" at bounding box center [1021, 26] width 143 height 16
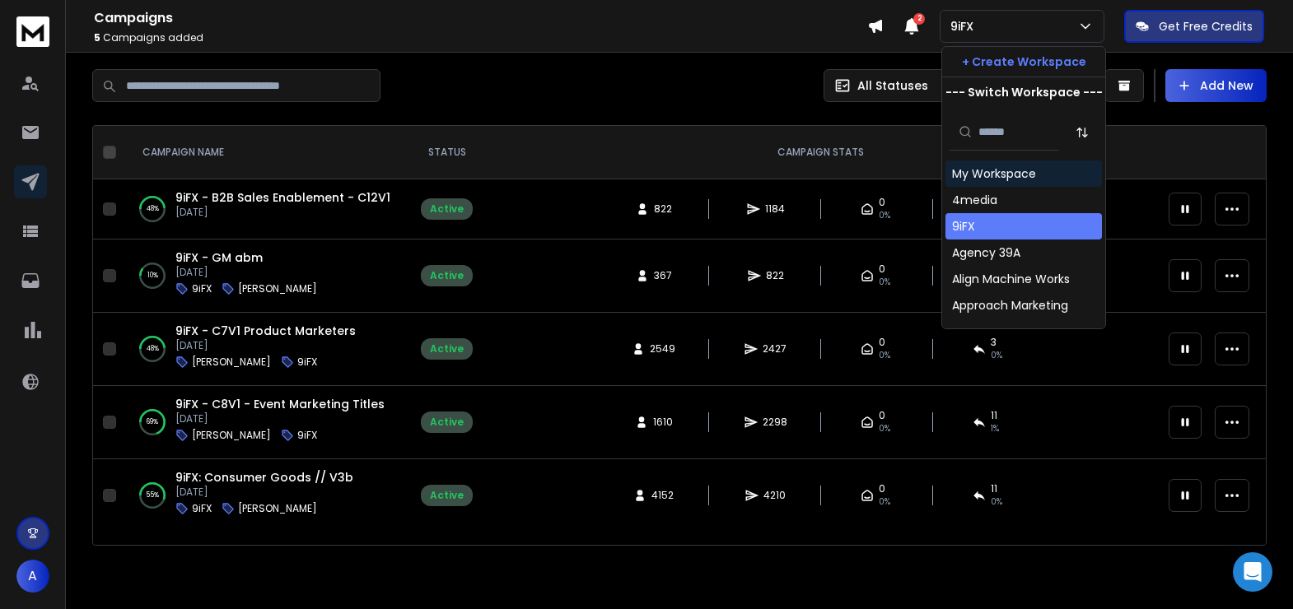
click at [981, 133] on input "text" at bounding box center [1013, 132] width 71 height 36
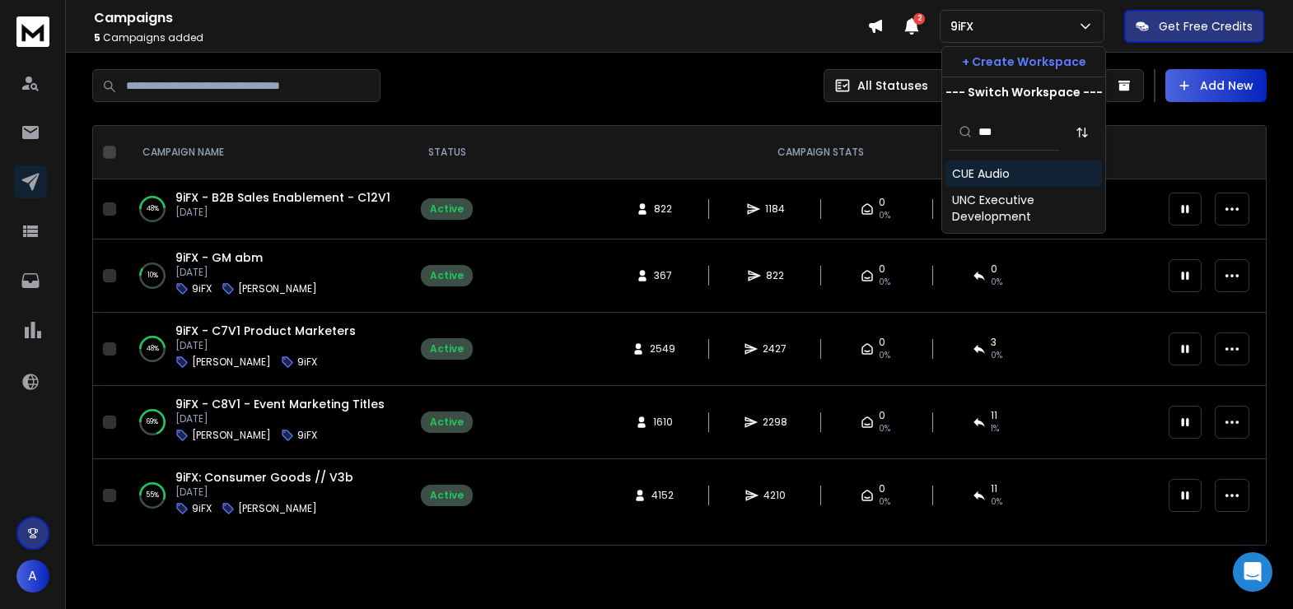
type input "***"
click at [978, 169] on div "CUE Audio" at bounding box center [981, 174] width 58 height 16
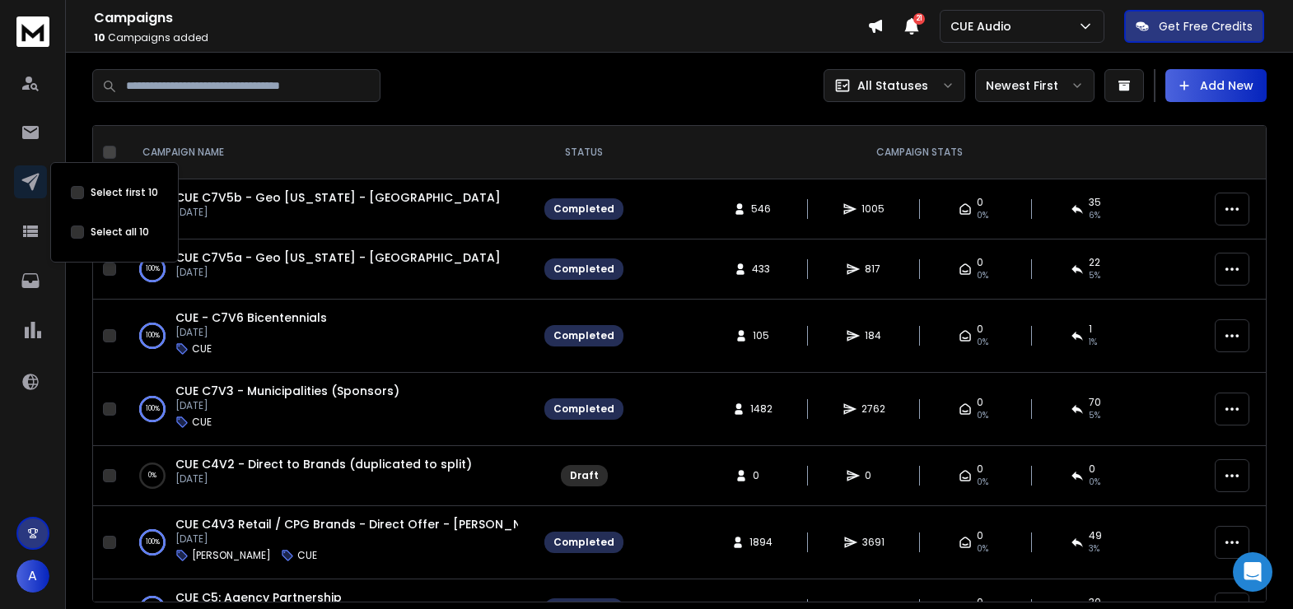
click at [108, 151] on button "Select first 10" at bounding box center [109, 152] width 13 height 13
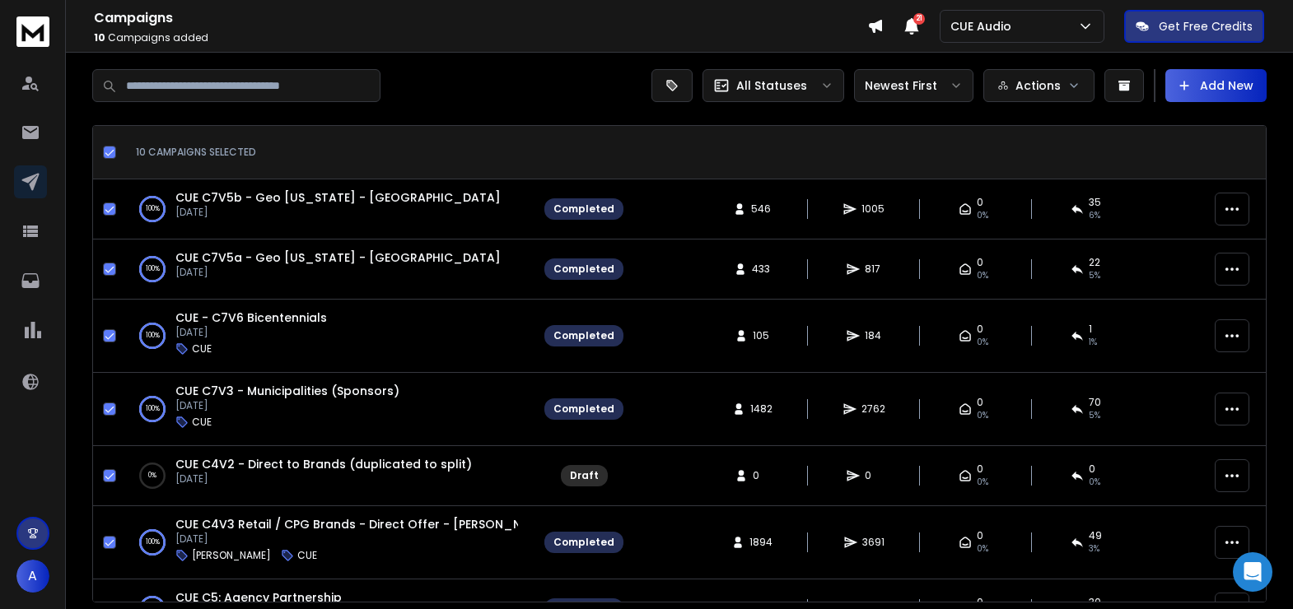
click at [258, 201] on span "CUE C7V5b - Geo Georgia - JORDAN" at bounding box center [337, 197] width 325 height 16
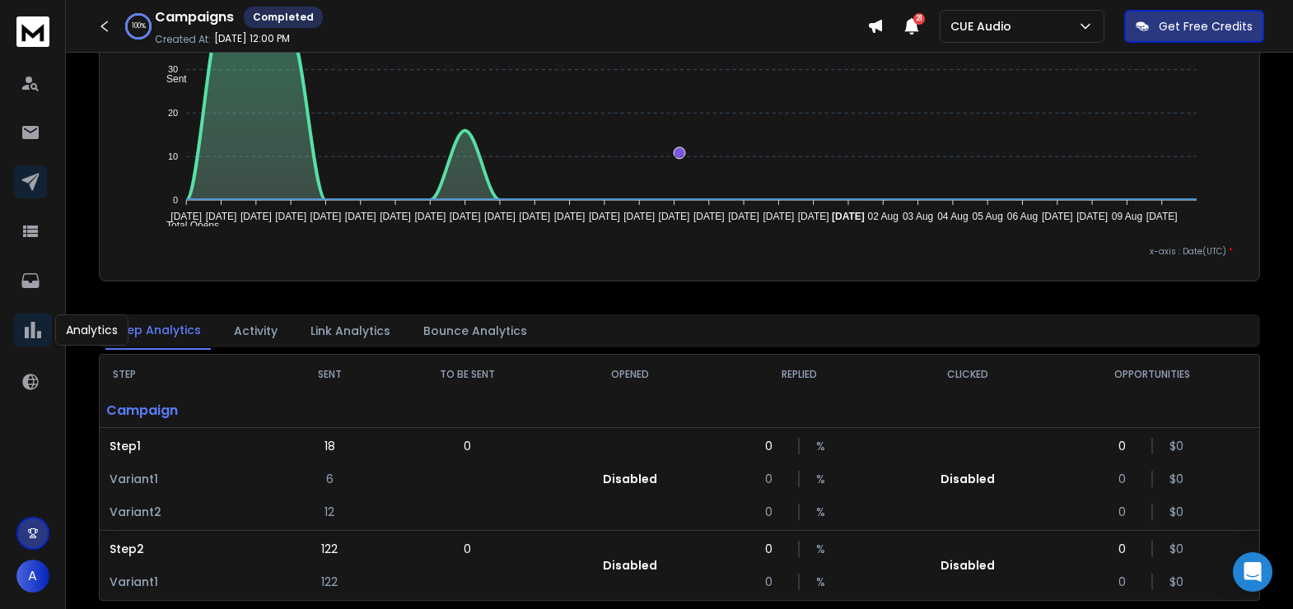
scroll to position [523, 0]
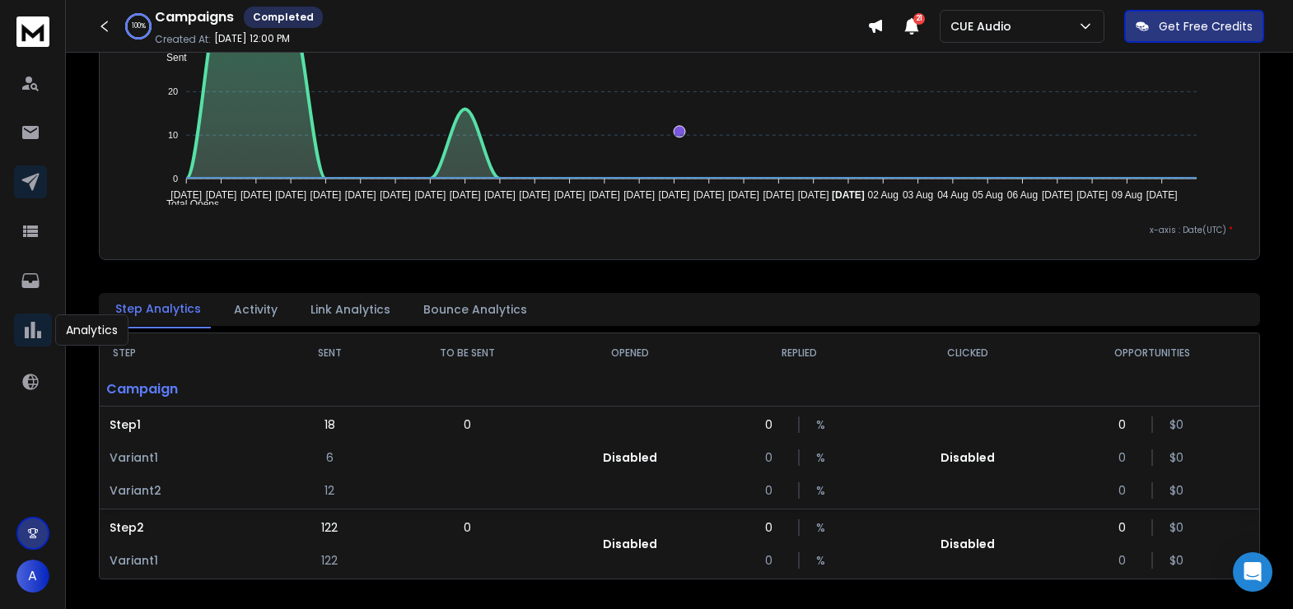
click at [32, 326] on icon at bounding box center [33, 330] width 16 height 16
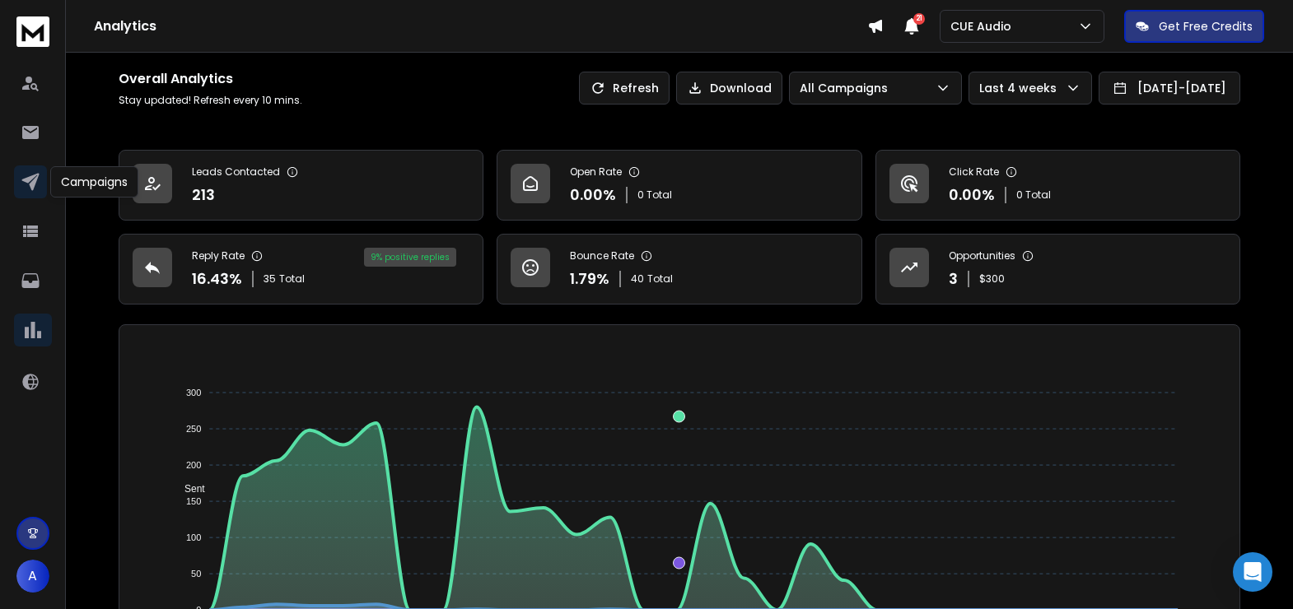
click at [34, 178] on icon at bounding box center [31, 182] width 20 height 20
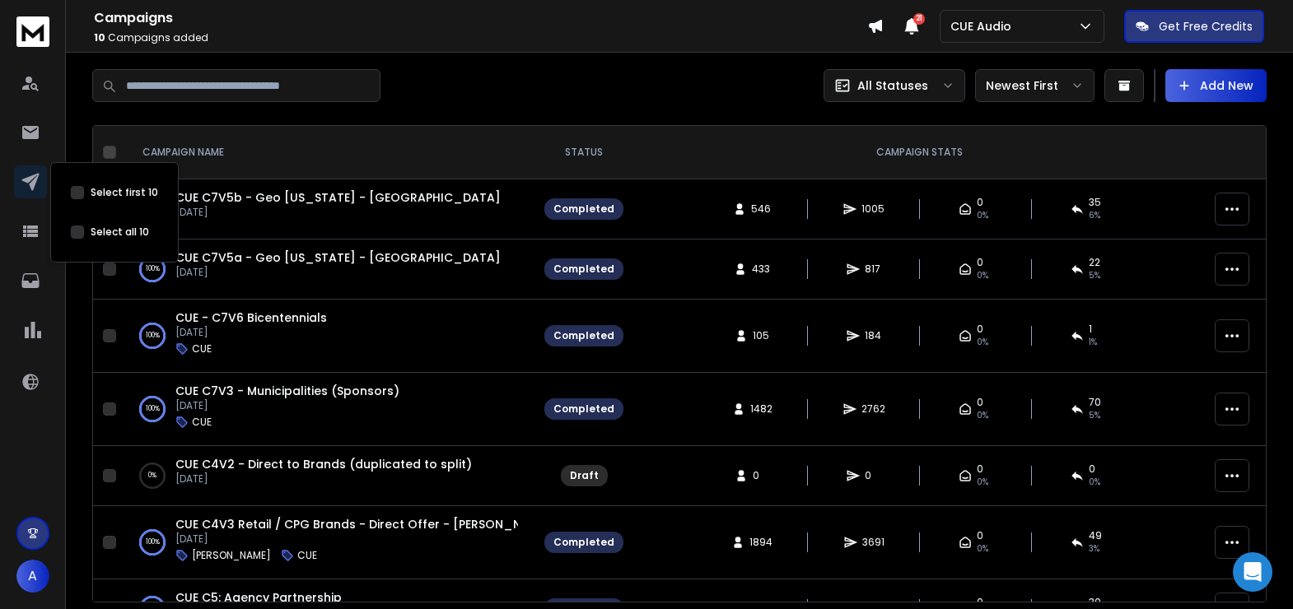
click at [81, 231] on button "Select first 10" at bounding box center [77, 232] width 13 height 13
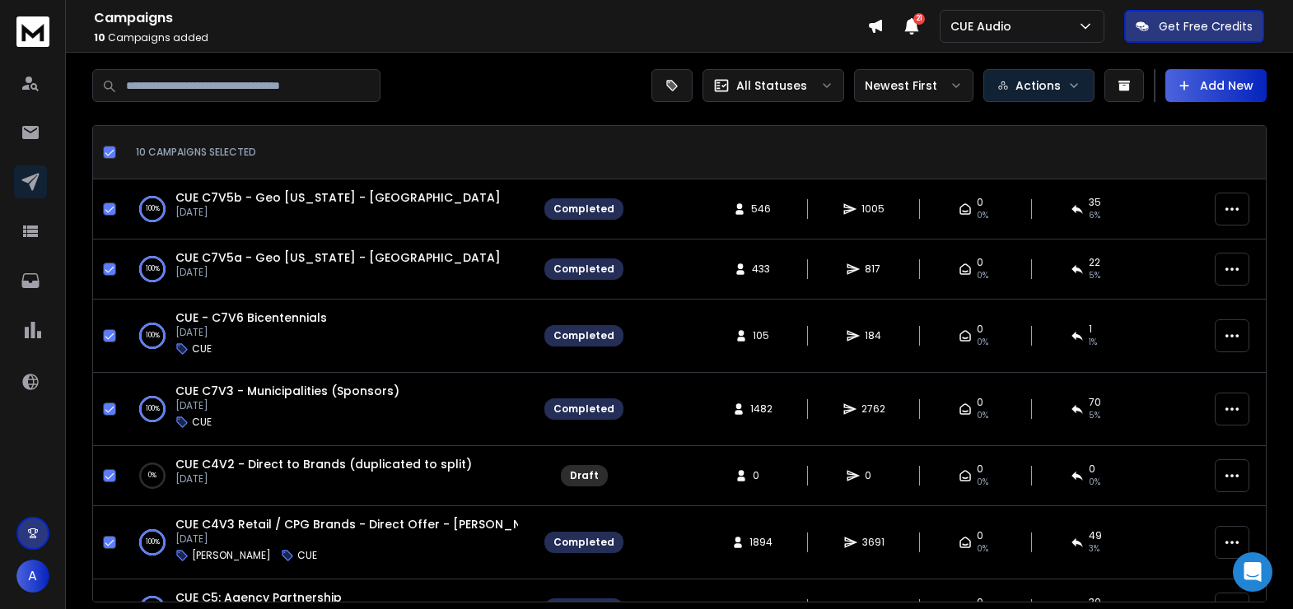
click at [1042, 83] on button "Actions" at bounding box center [1038, 85] width 111 height 33
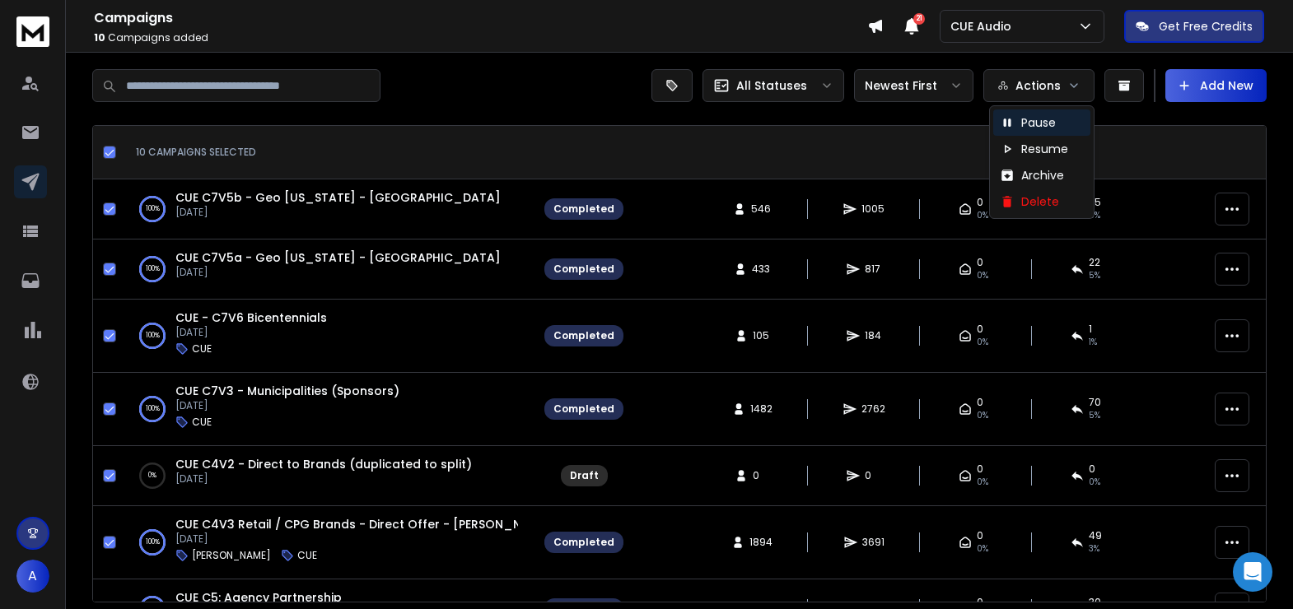
click at [1025, 119] on p "Pause" at bounding box center [1038, 122] width 35 height 16
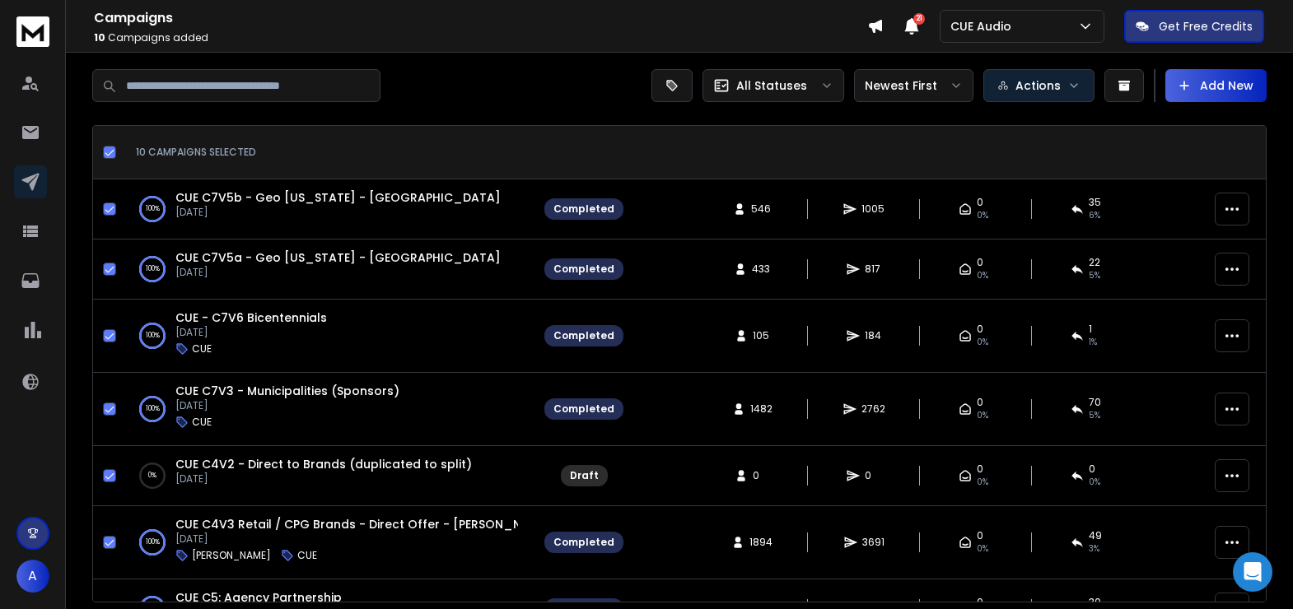
click at [1066, 85] on button "Actions" at bounding box center [1038, 85] width 111 height 33
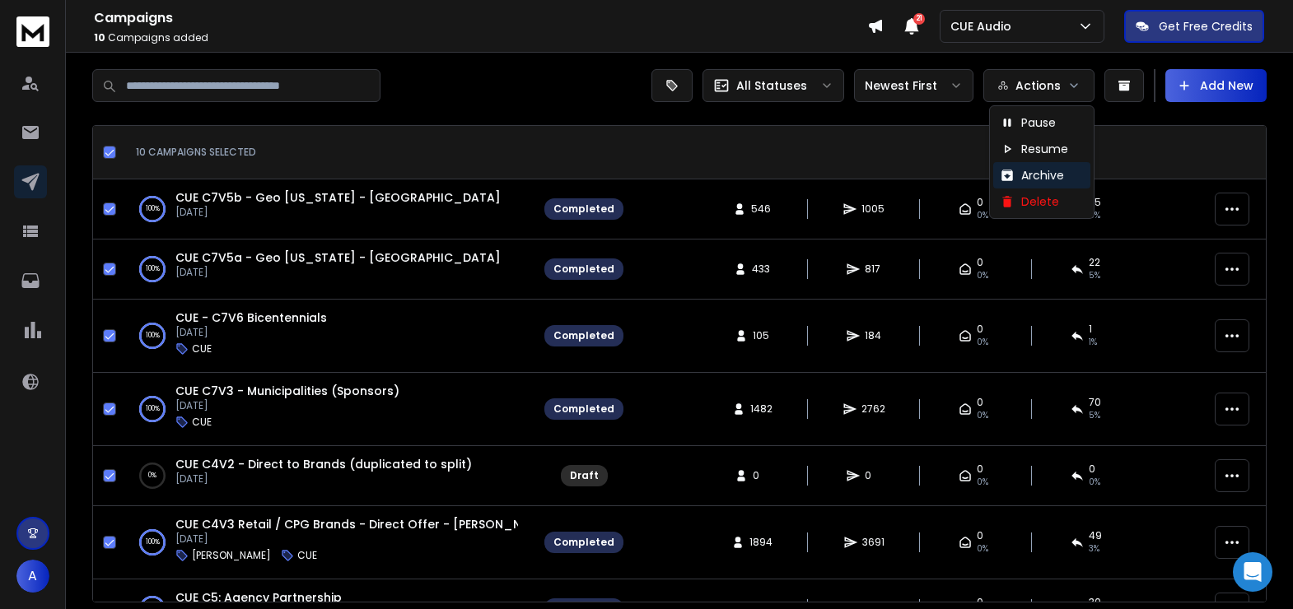
click at [1024, 176] on p "Archive" at bounding box center [1042, 175] width 43 height 16
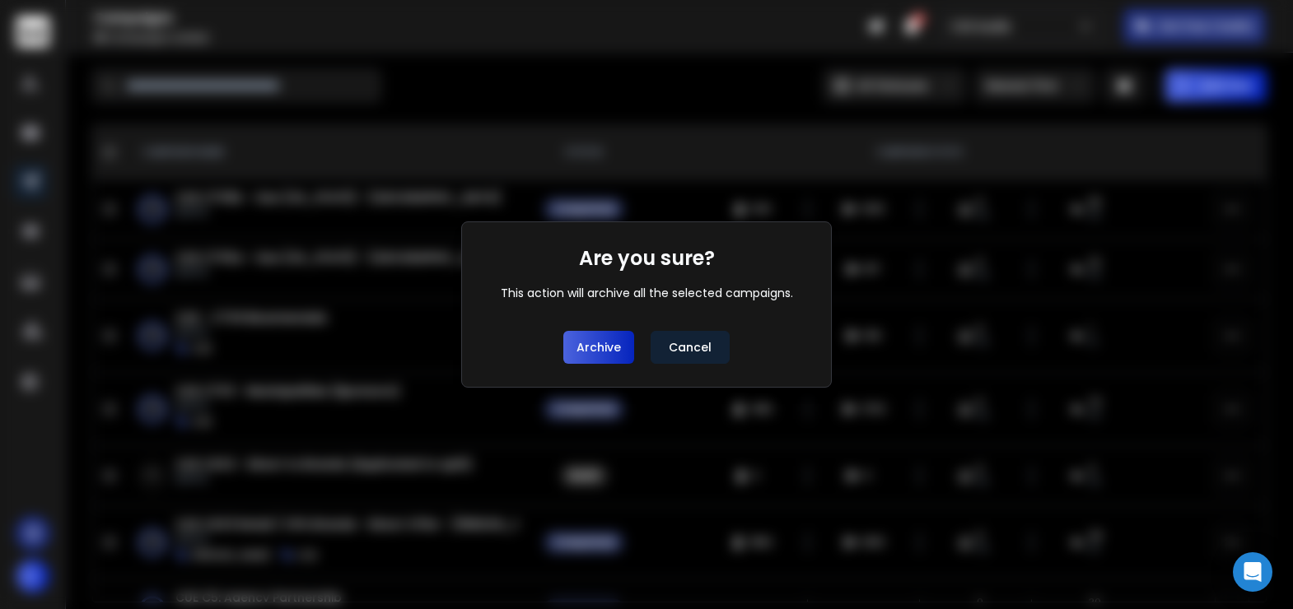
click at [588, 347] on p "archive" at bounding box center [598, 347] width 44 height 16
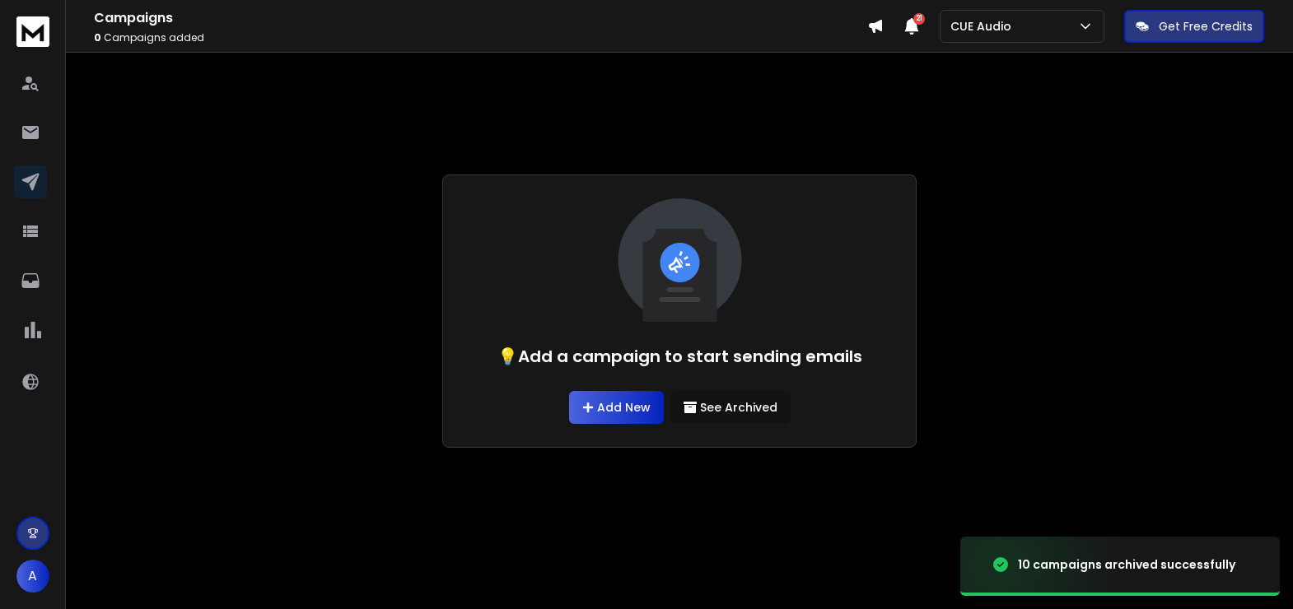
click at [1019, 303] on div "💡Add a campaign to start sending emails Add New See Archived" at bounding box center [679, 311] width 1174 height 273
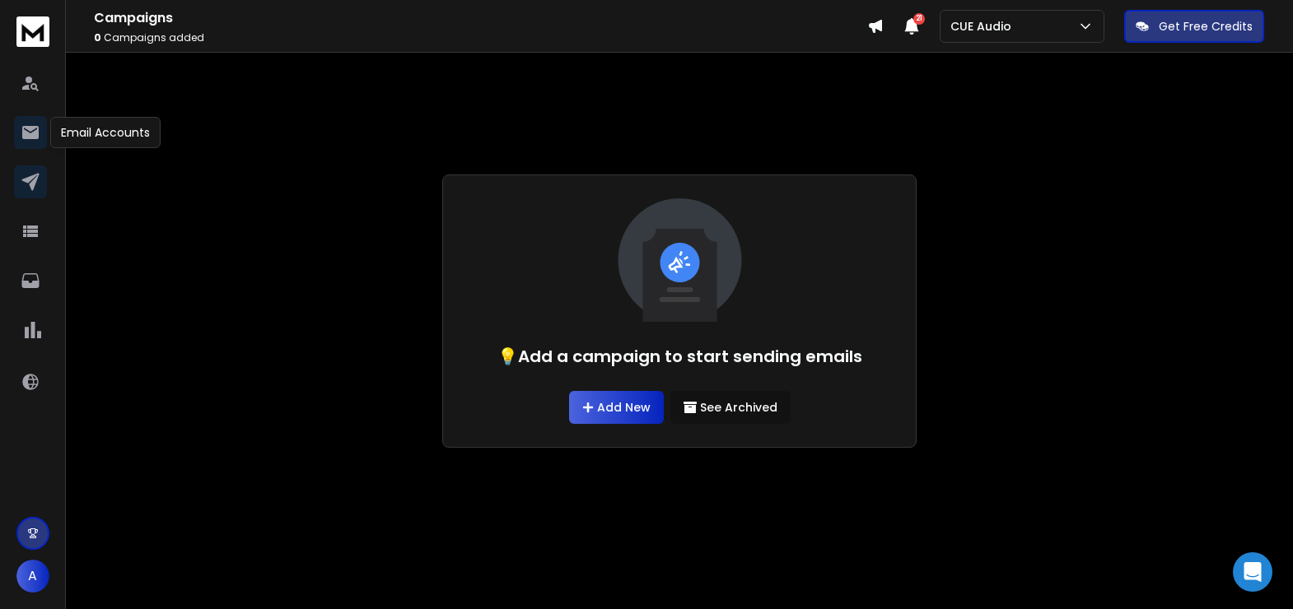
click at [29, 129] on icon at bounding box center [30, 132] width 16 height 13
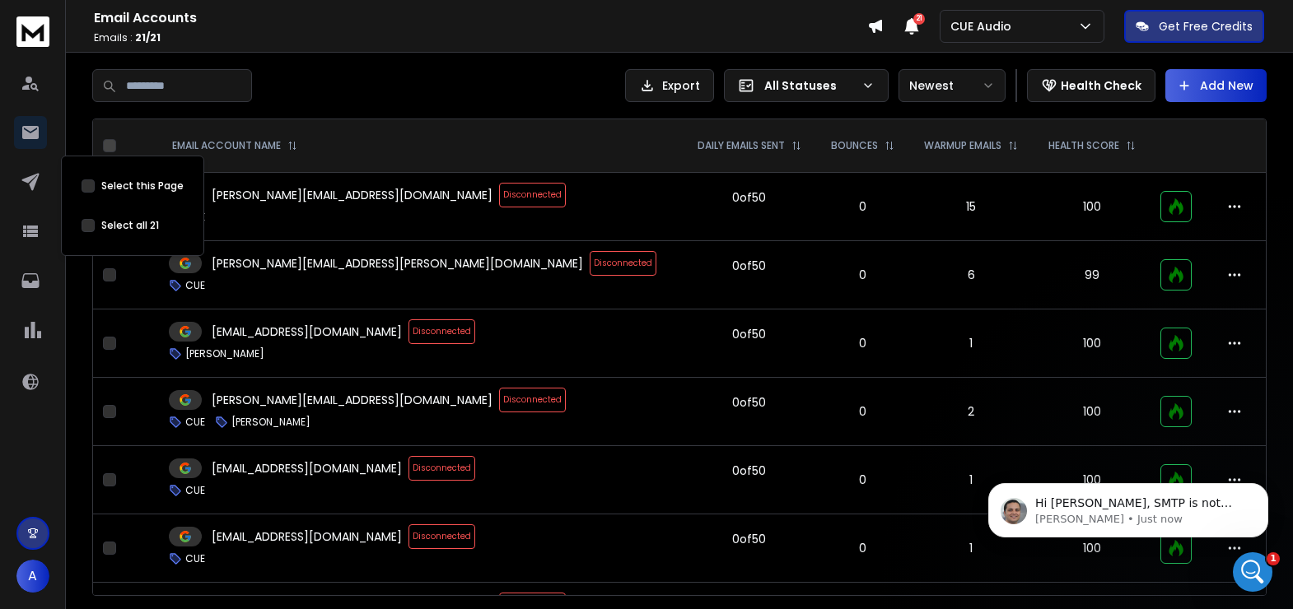
click at [86, 226] on button "Select this Page" at bounding box center [88, 225] width 13 height 13
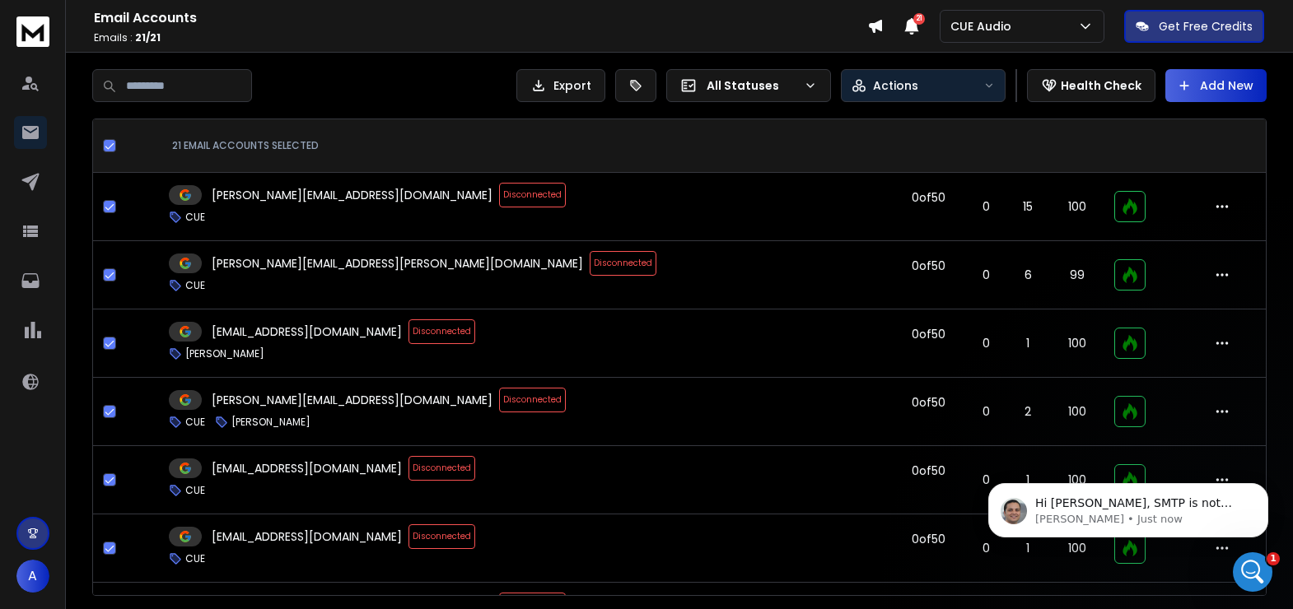
click at [937, 83] on div "Actions" at bounding box center [913, 85] width 125 height 16
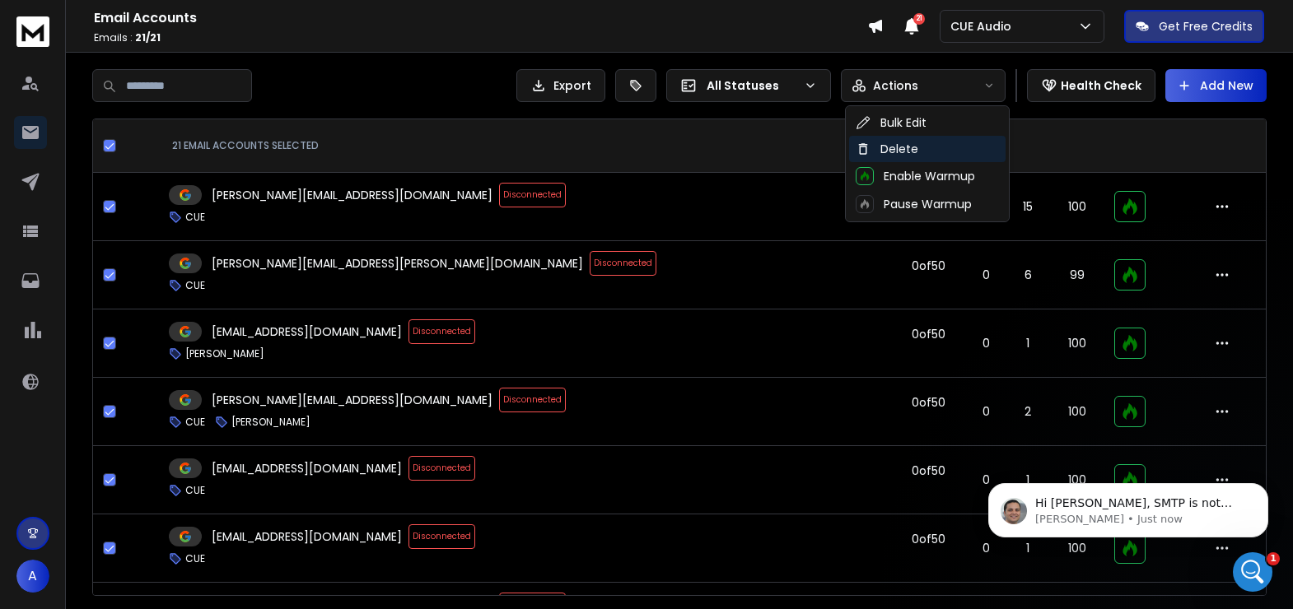
click at [897, 150] on div "Delete" at bounding box center [887, 149] width 63 height 16
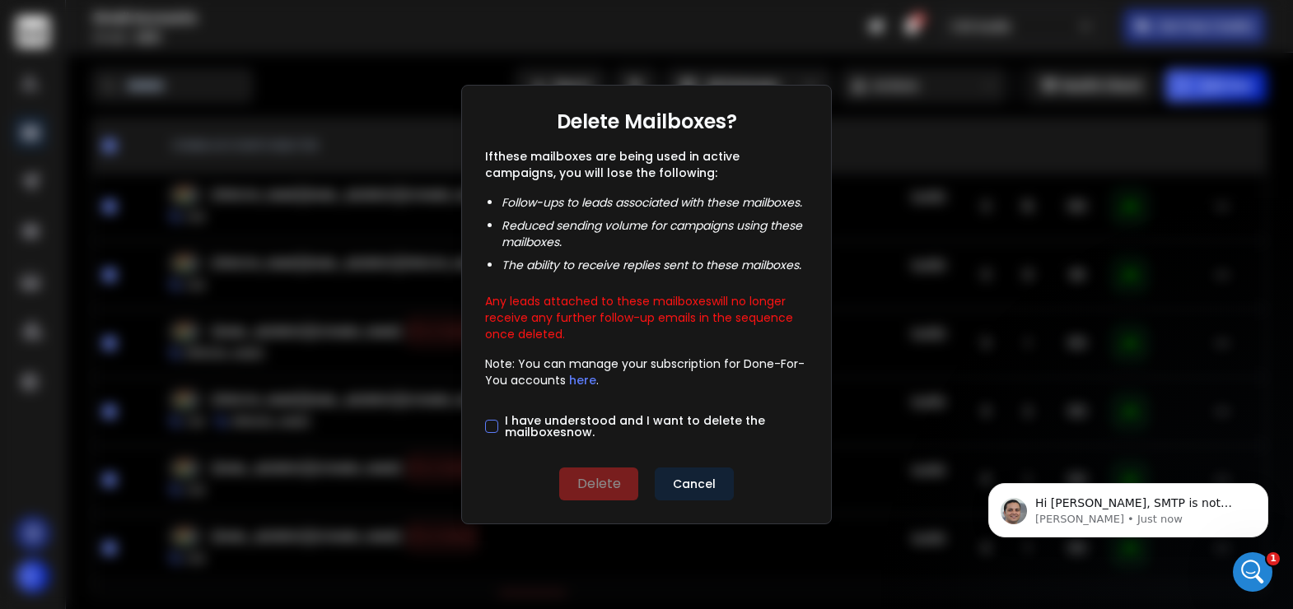
click at [490, 424] on button "I have understood and I want to delete the mailbox es now." at bounding box center [491, 426] width 13 height 13
click at [594, 474] on button "Delete" at bounding box center [598, 484] width 79 height 33
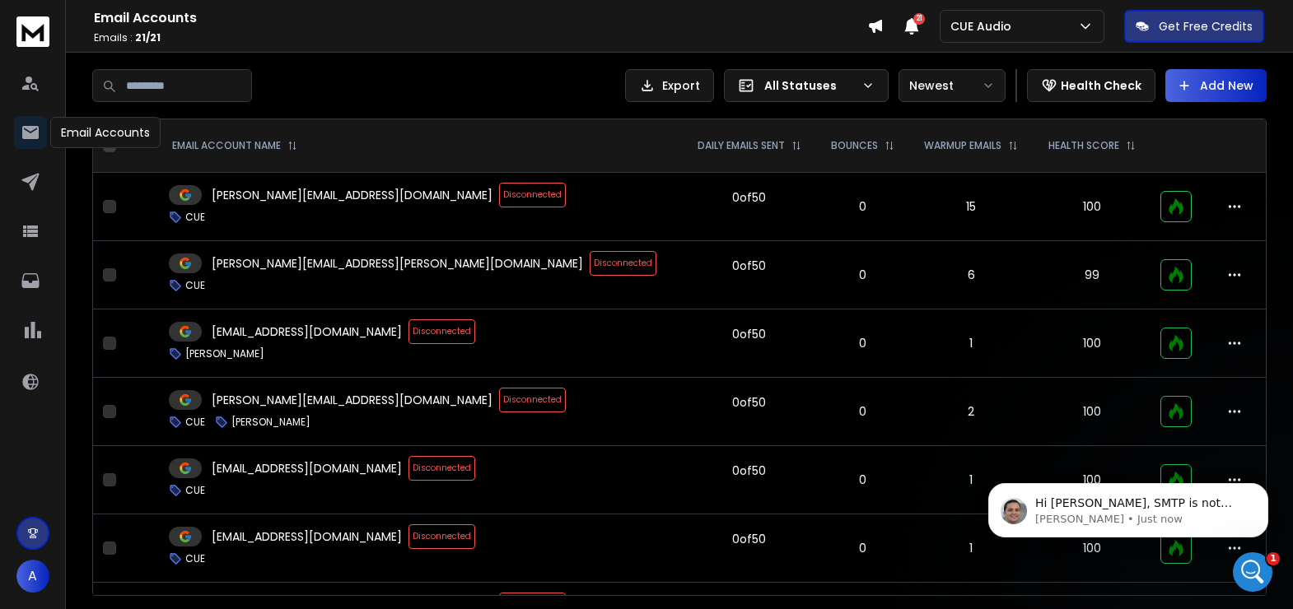
click at [24, 123] on icon at bounding box center [31, 133] width 20 height 20
click at [22, 134] on icon at bounding box center [30, 132] width 16 height 13
click at [981, 23] on p "CUE Audio" at bounding box center [984, 26] width 68 height 16
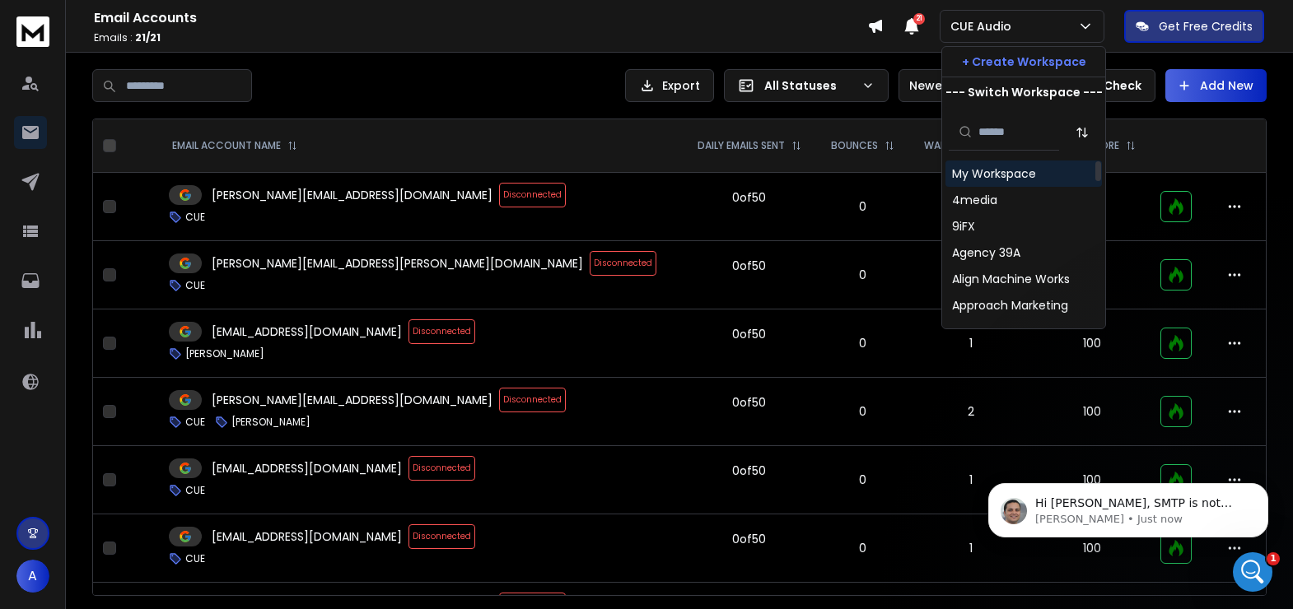
click at [991, 172] on div "My Workspace" at bounding box center [994, 174] width 84 height 16
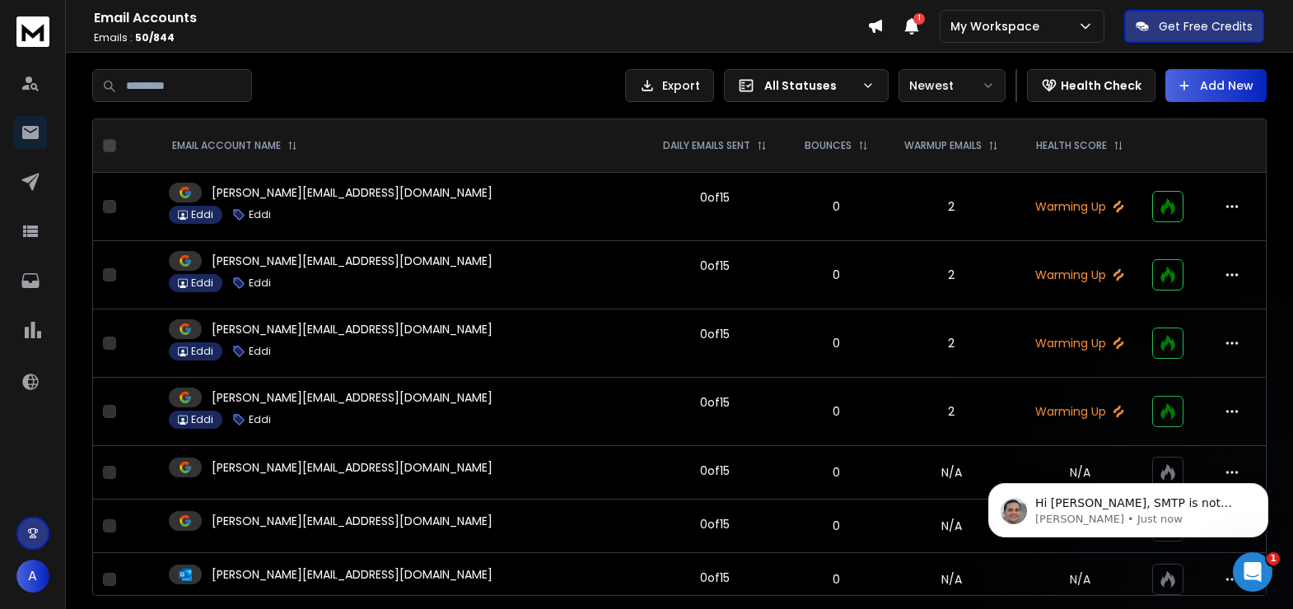
click at [820, 85] on p "All Statuses" at bounding box center [809, 85] width 91 height 16
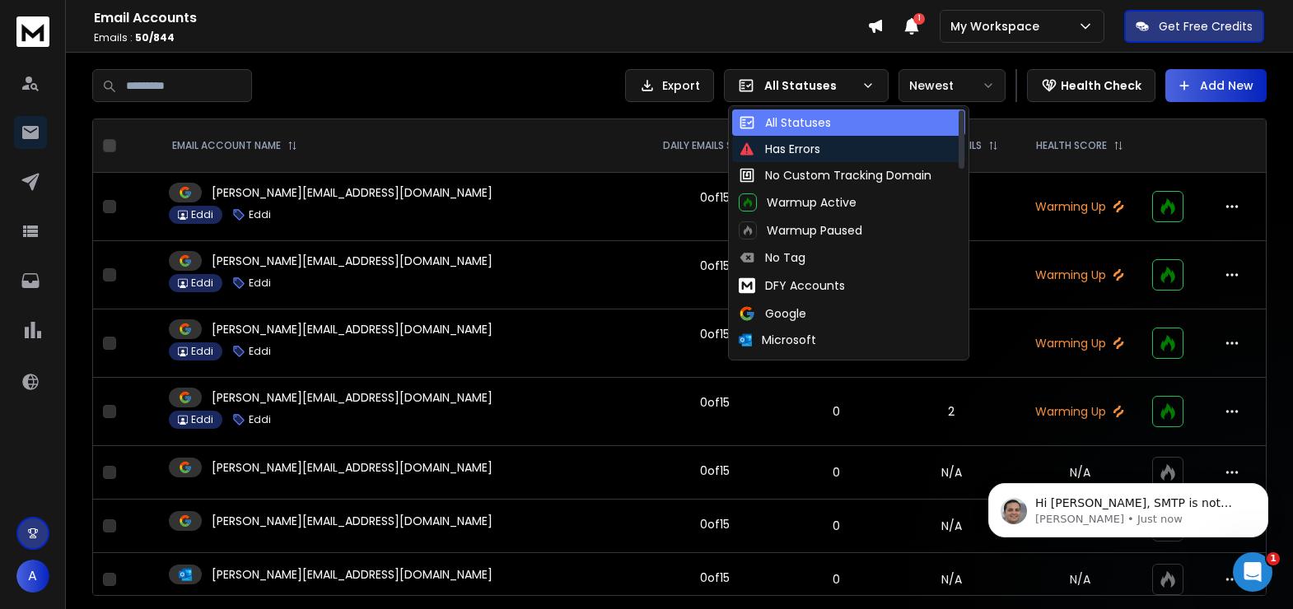
click at [800, 146] on div "Has Errors" at bounding box center [780, 149] width 82 height 16
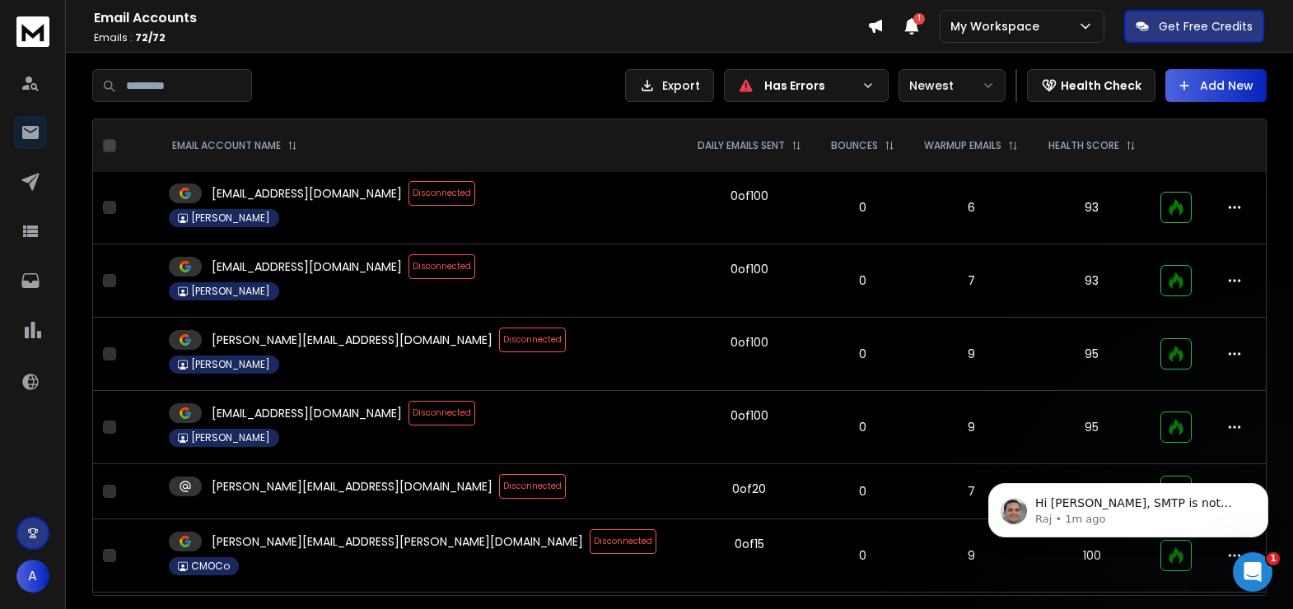
scroll to position [2368, 0]
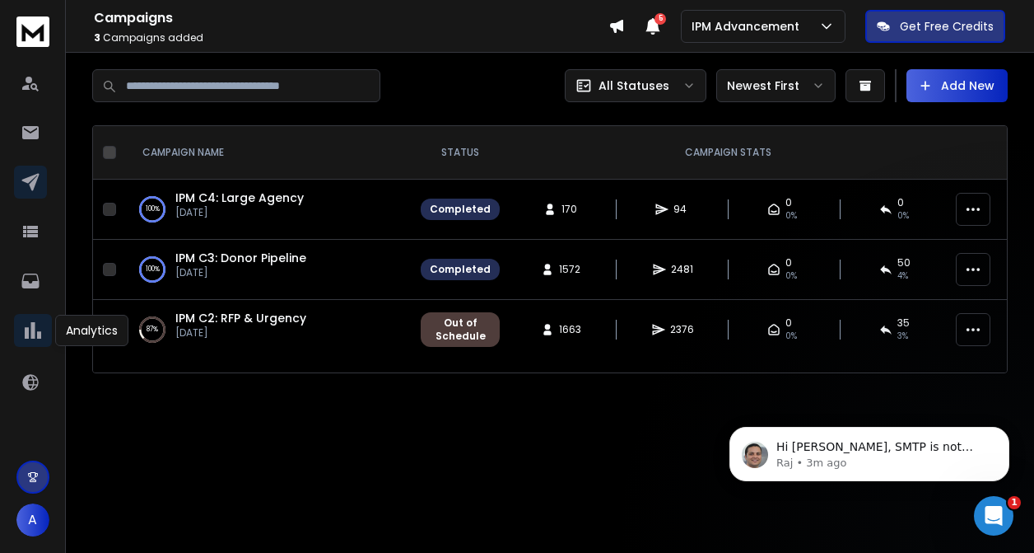
click at [36, 334] on icon at bounding box center [33, 330] width 25 height 25
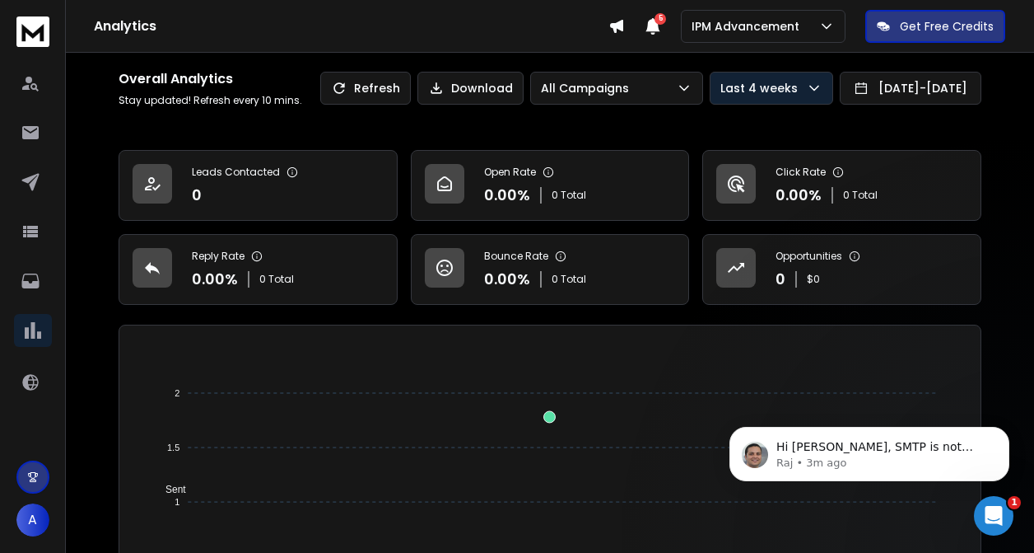
click at [721, 96] on p "Last 4 weeks" at bounding box center [763, 88] width 84 height 16
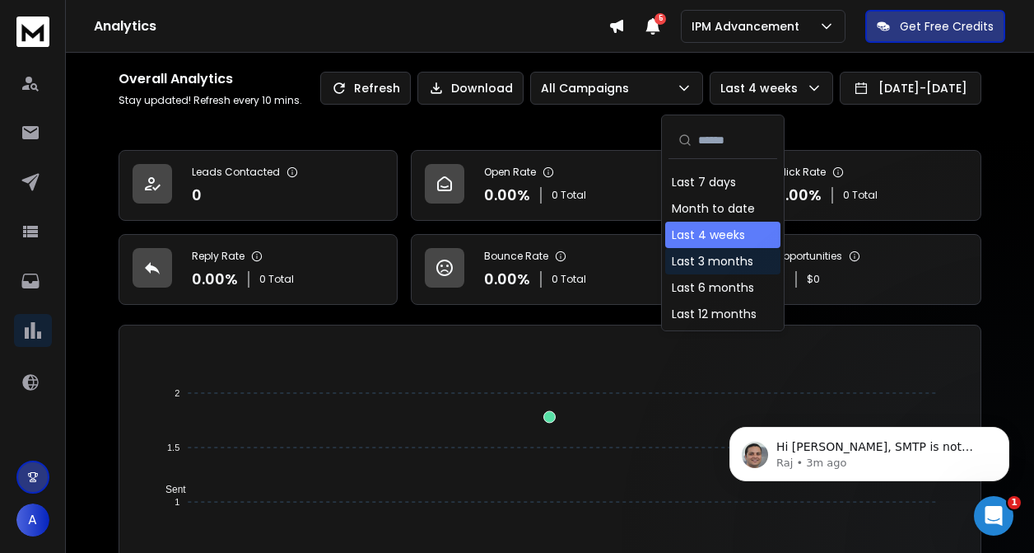
click at [724, 267] on div "Last 3 months" at bounding box center [713, 261] width 82 height 16
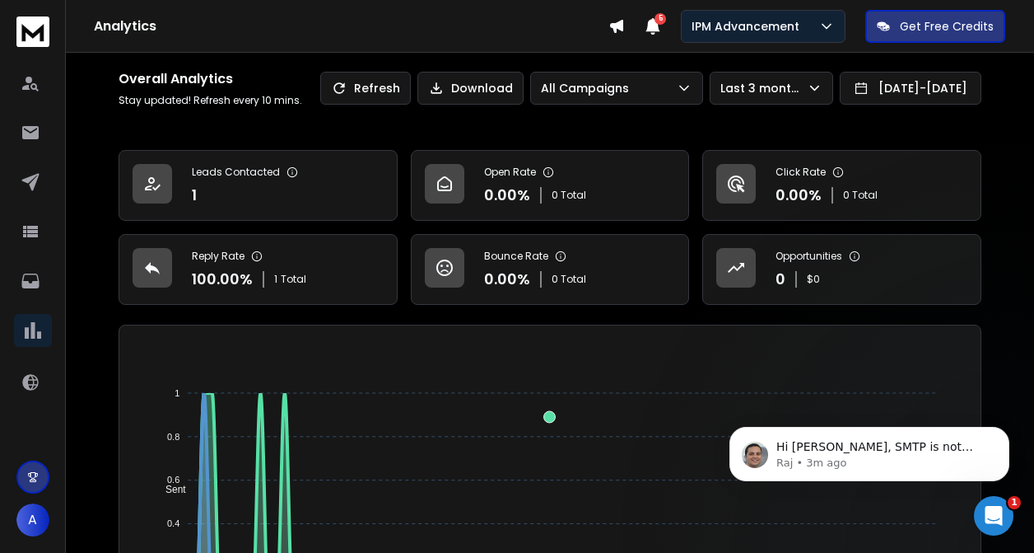
click at [772, 26] on p "IPM Advancement" at bounding box center [749, 26] width 114 height 16
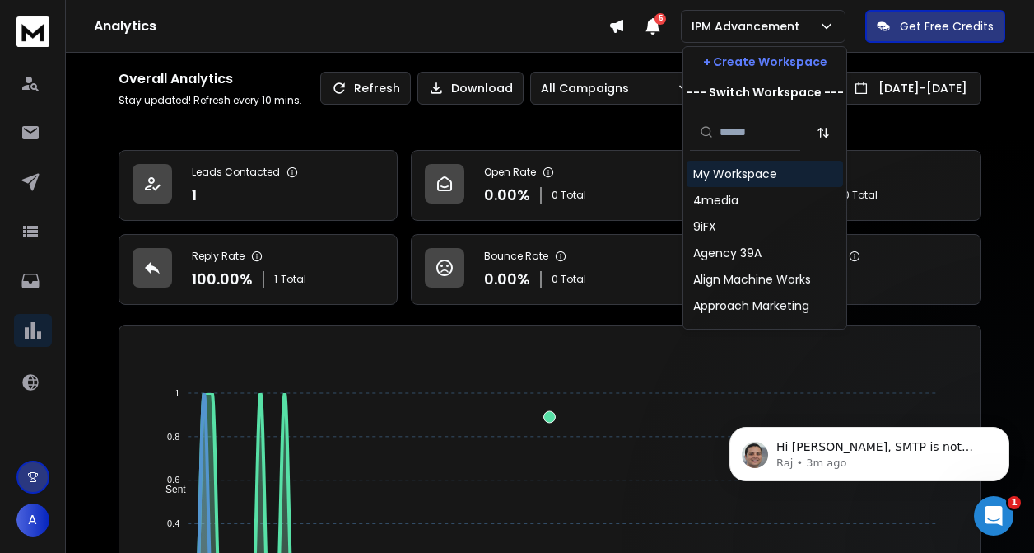
click at [735, 136] on input "text" at bounding box center [755, 132] width 71 height 36
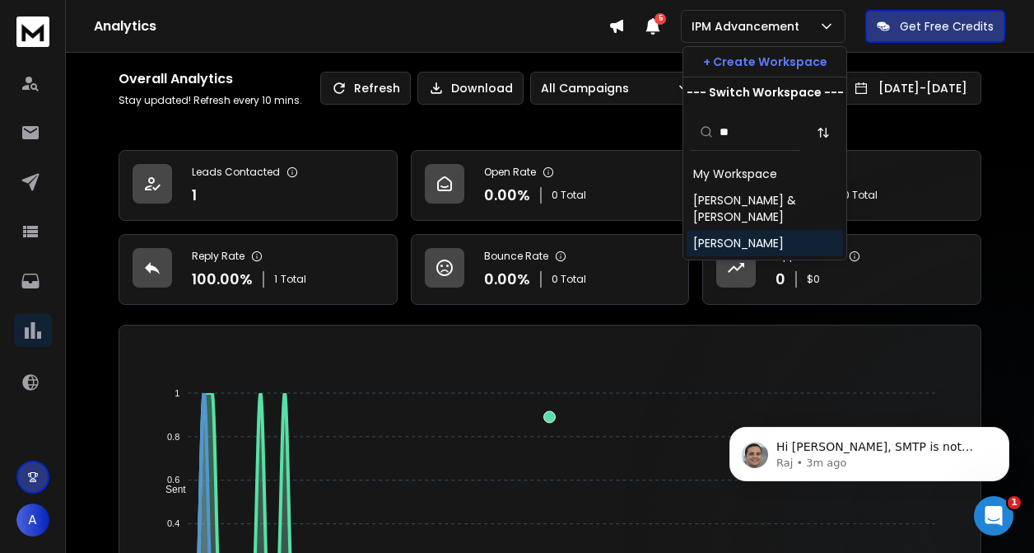
type input "**"
click at [726, 235] on div "[PERSON_NAME]" at bounding box center [738, 243] width 91 height 16
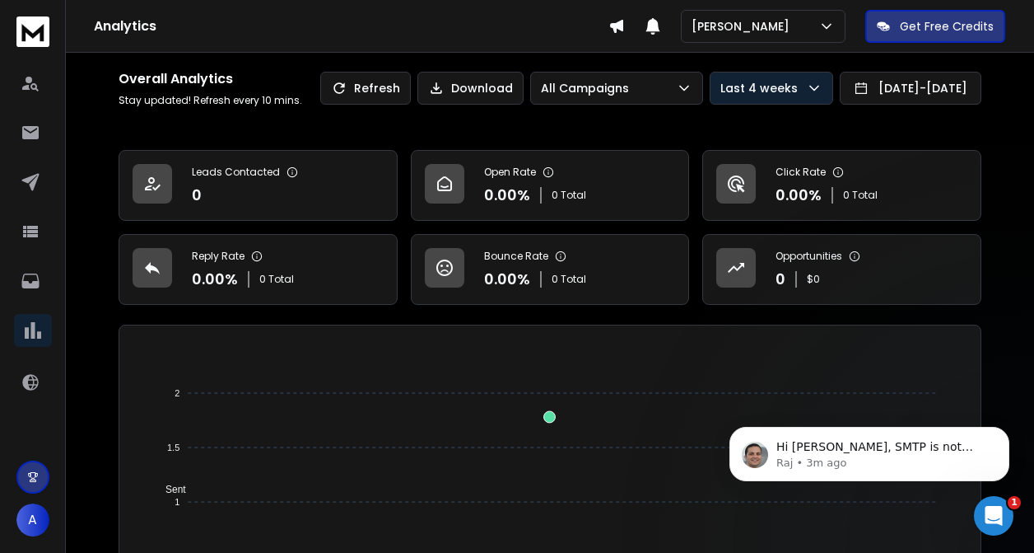
click at [735, 96] on p "Last 4 weeks" at bounding box center [763, 88] width 84 height 16
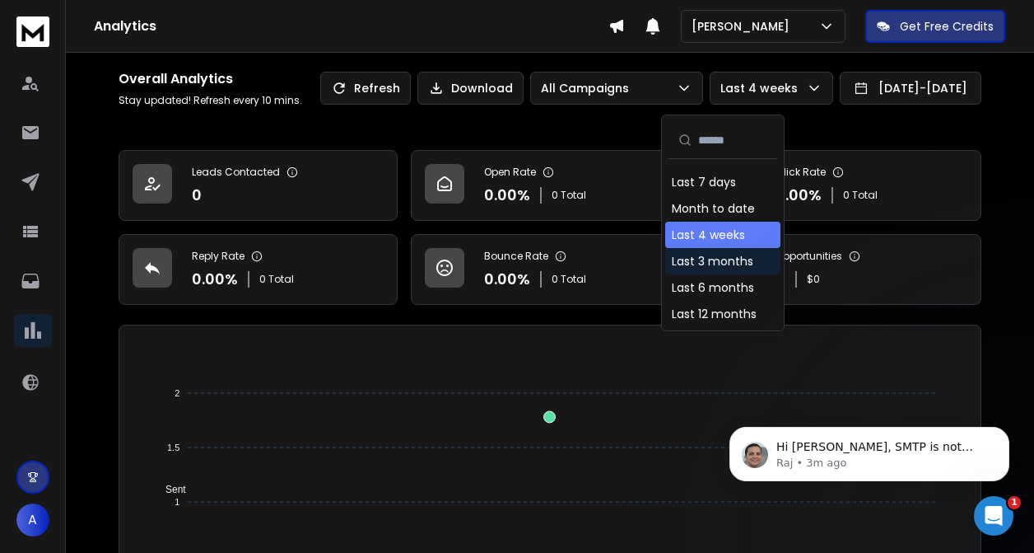
click at [716, 263] on div "Last 3 months" at bounding box center [713, 261] width 82 height 16
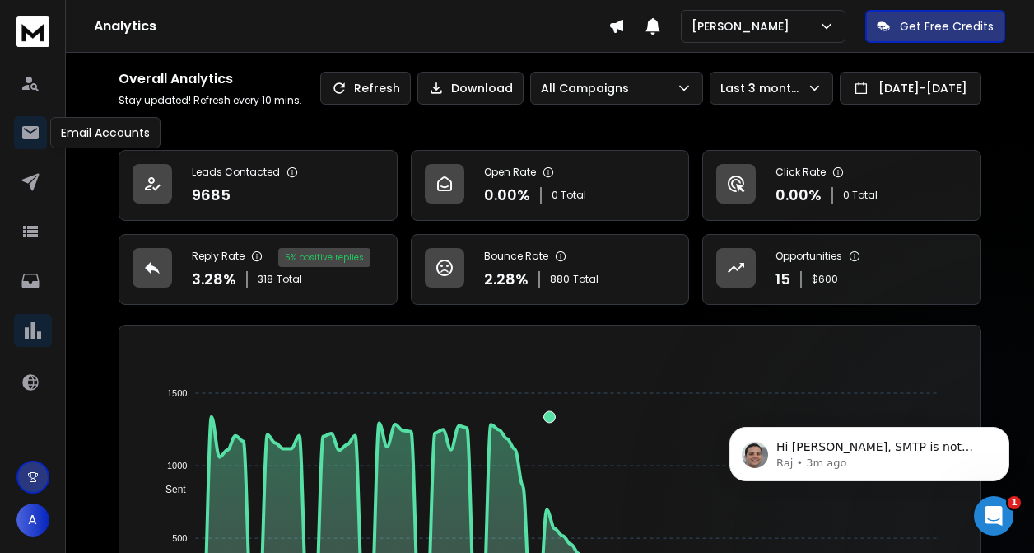
click at [27, 130] on icon at bounding box center [31, 133] width 20 height 20
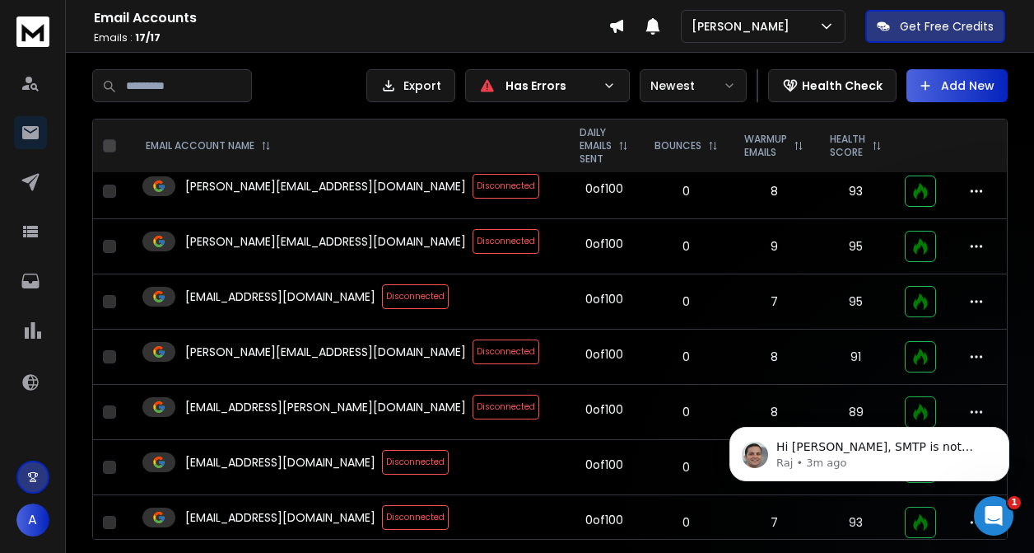
scroll to position [623, 0]
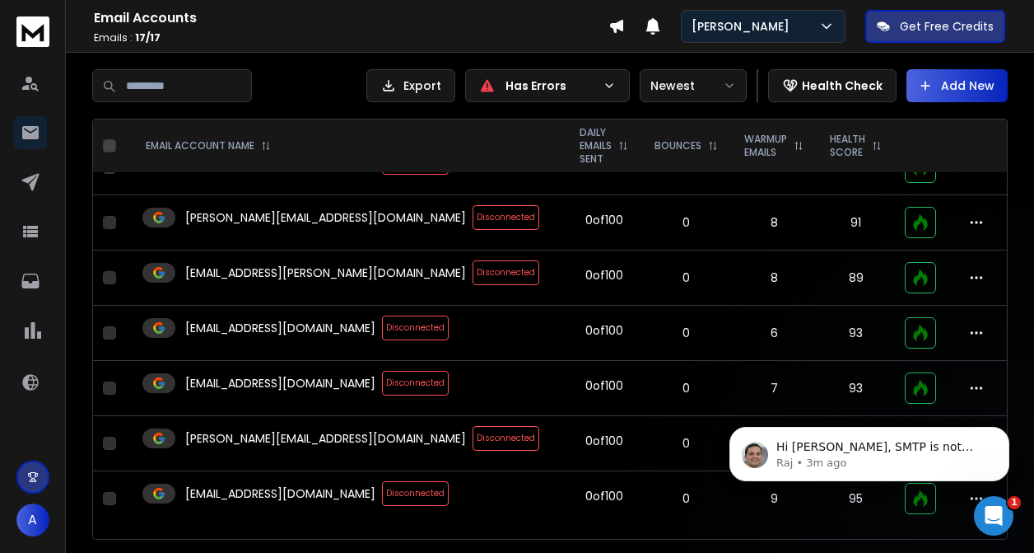
click at [770, 26] on div "[PERSON_NAME]" at bounding box center [763, 26] width 143 height 16
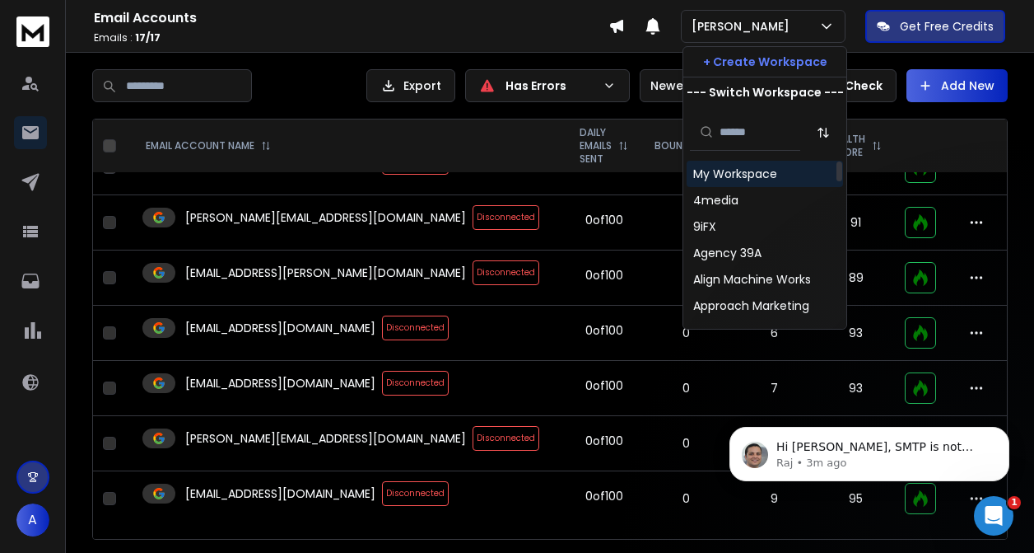
click at [735, 170] on div "My Workspace" at bounding box center [735, 174] width 84 height 16
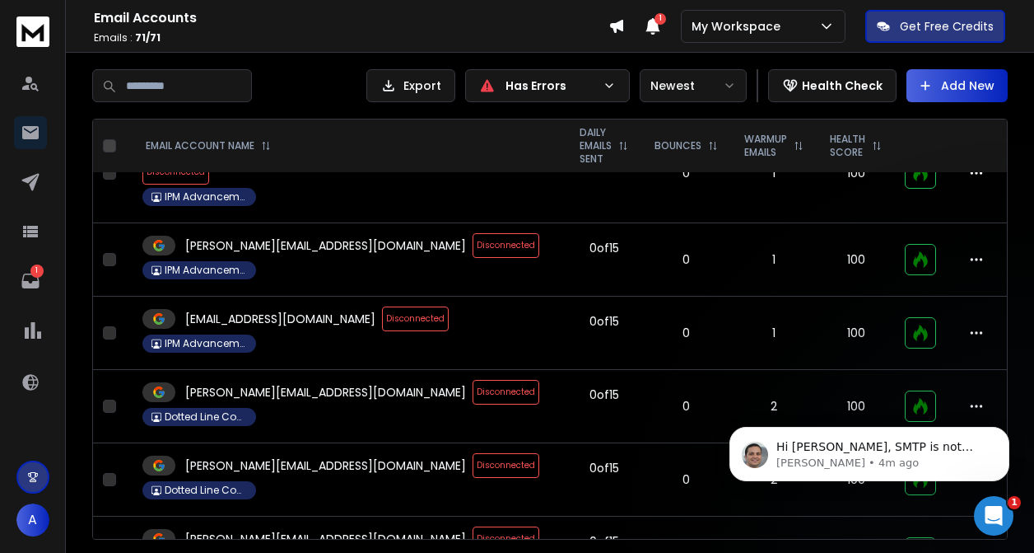
scroll to position [5073, 0]
